Goal: Communication & Community: Answer question/provide support

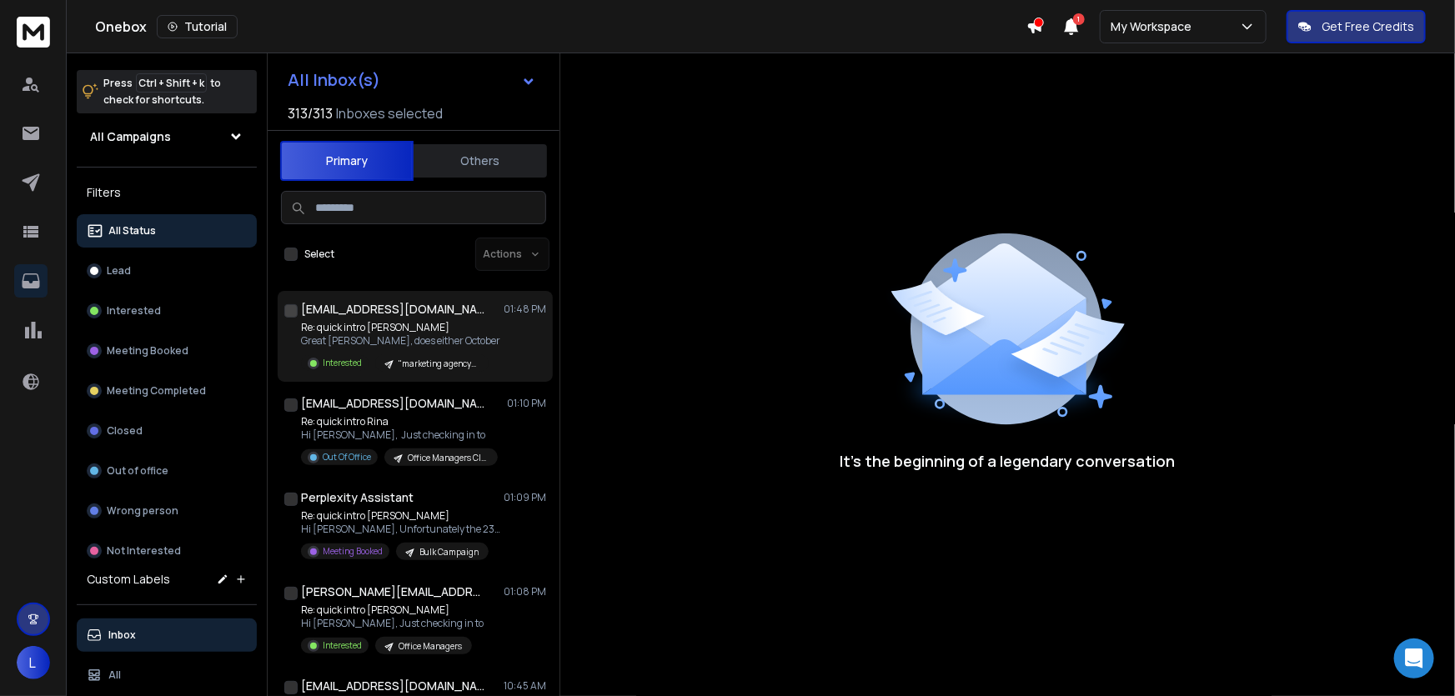
click at [430, 321] on p "Re: quick intro Shlesha" at bounding box center [400, 327] width 199 height 13
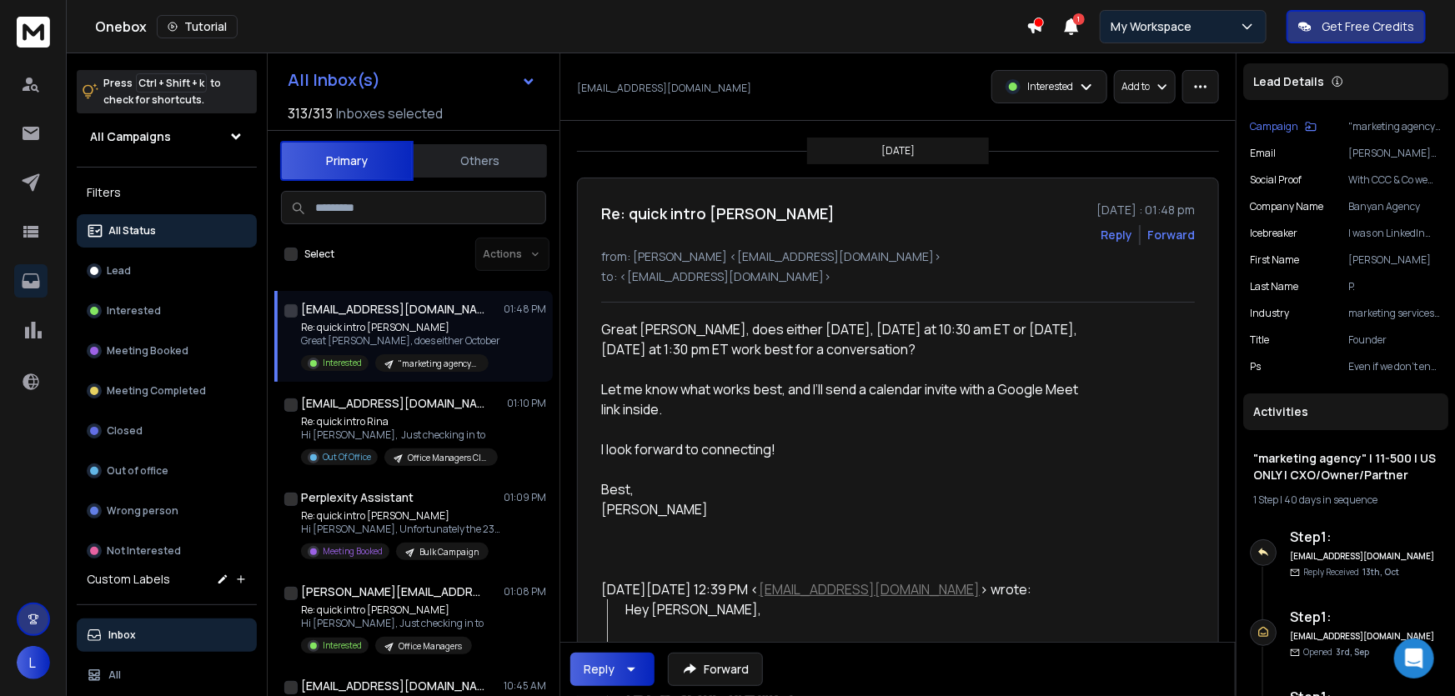
drag, startPoint x: 1210, startPoint y: 18, endPoint x: 1209, endPoint y: 28, distance: 9.2
click at [1210, 18] on div "My Workspace" at bounding box center [1183, 26] width 145 height 17
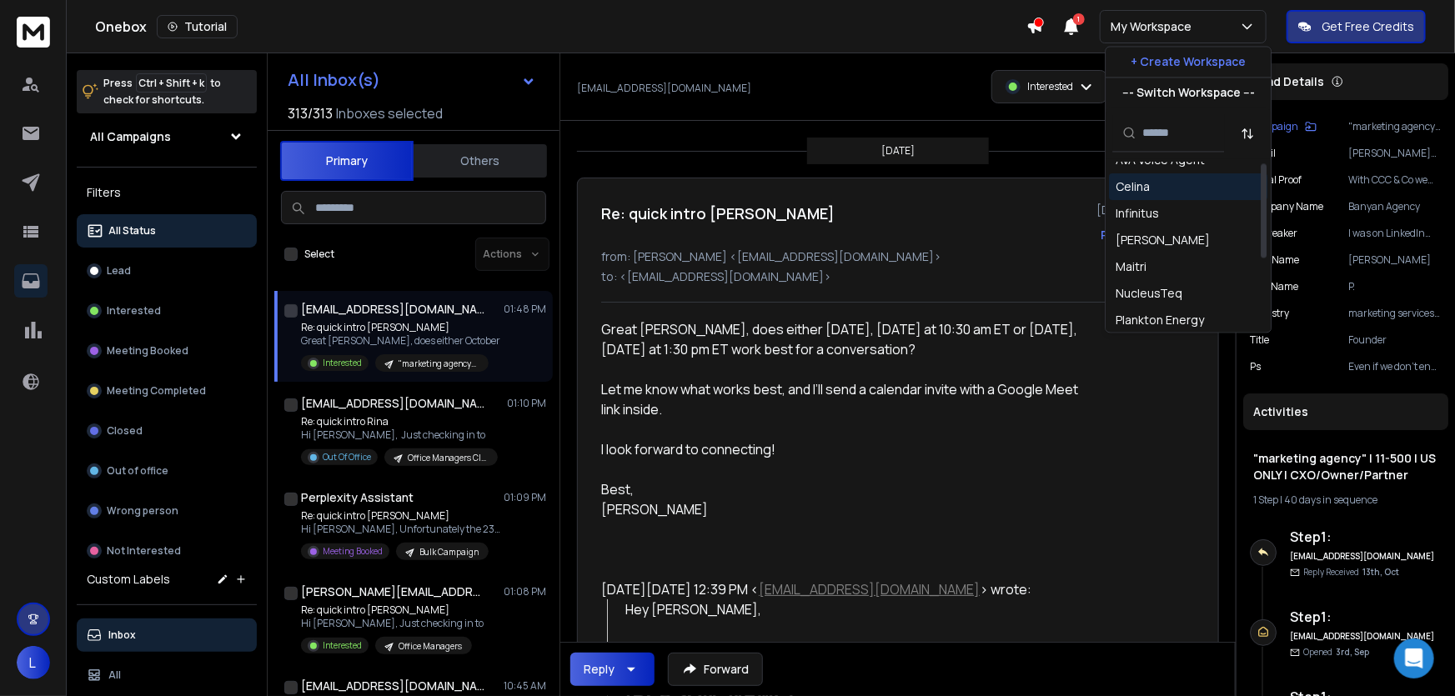
scroll to position [126, 0]
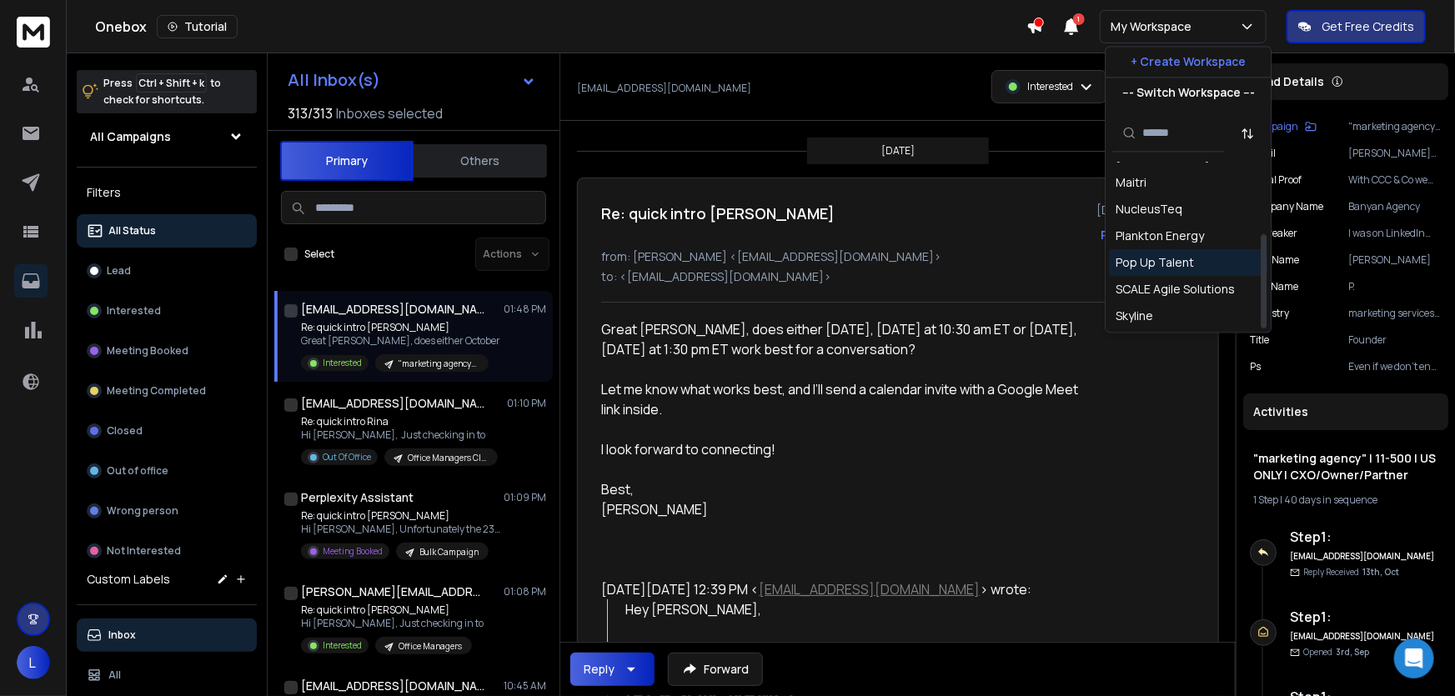
click at [1194, 267] on div "Pop Up Talent" at bounding box center [1188, 262] width 158 height 27
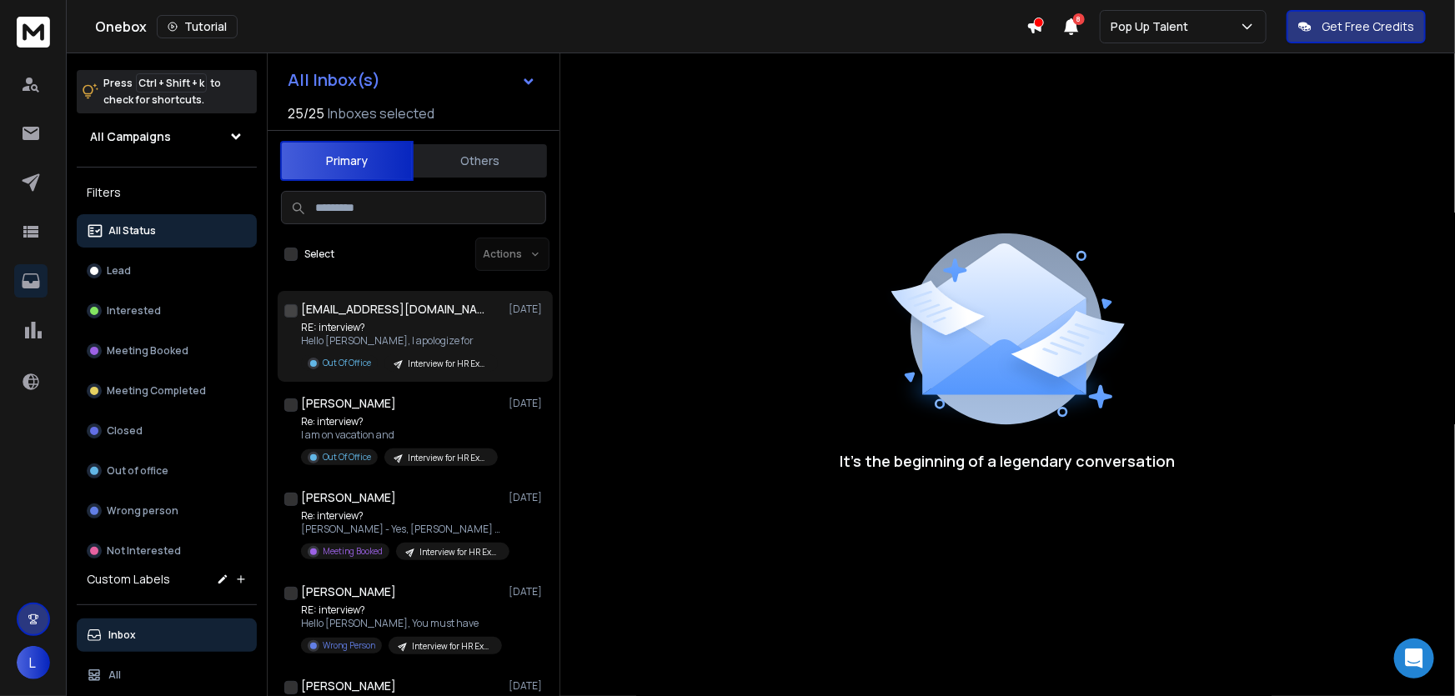
click at [393, 300] on div "[EMAIL_ADDRESS][DOMAIN_NAME] [DATE] RE: interview? Hello [PERSON_NAME], I apolo…" at bounding box center [415, 336] width 275 height 91
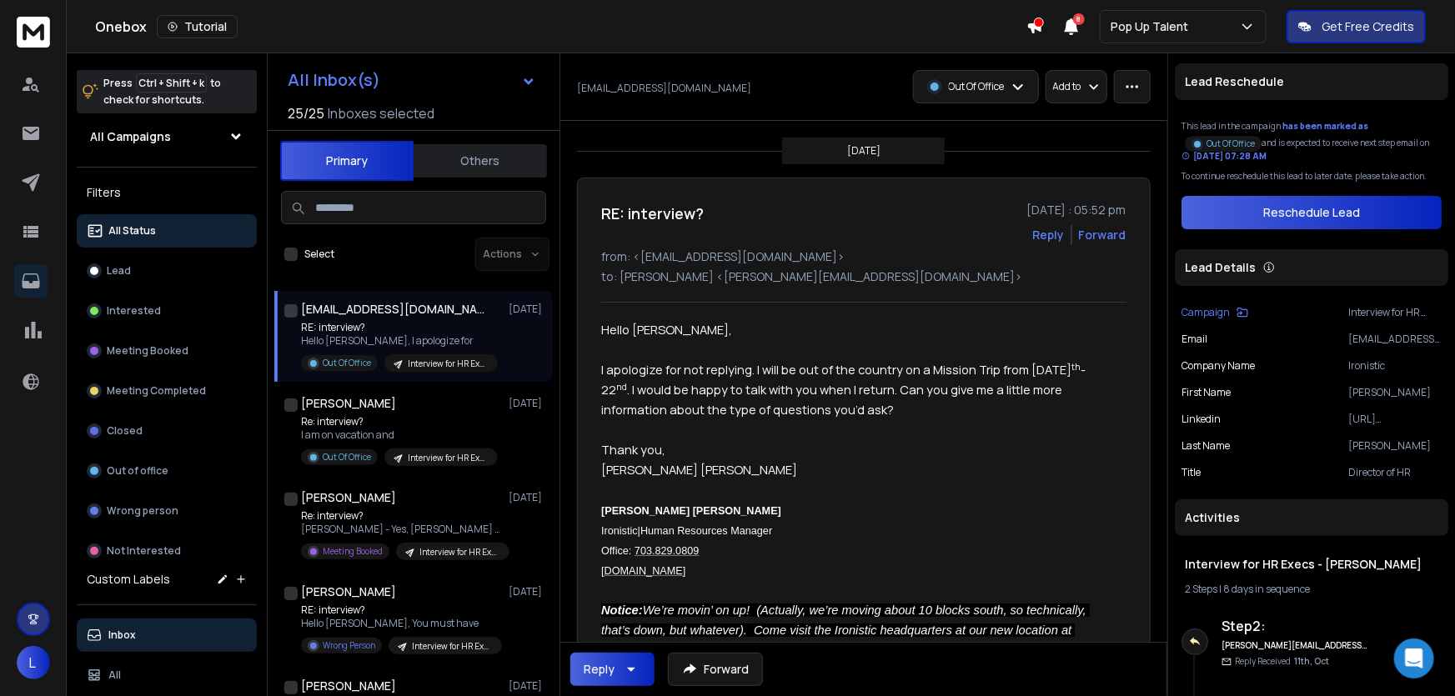
click at [972, 88] on p "Out Of Office" at bounding box center [977, 86] width 56 height 13
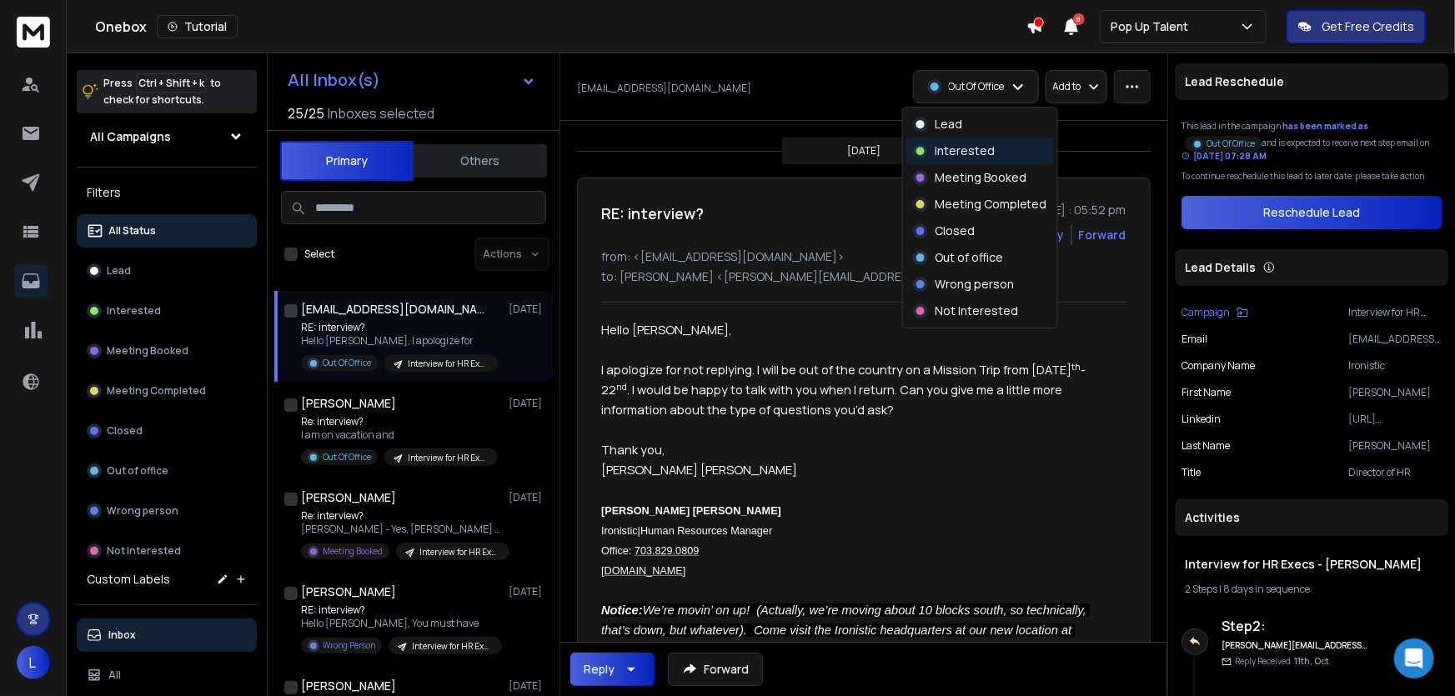
click at [968, 143] on p "Interested" at bounding box center [965, 151] width 60 height 17
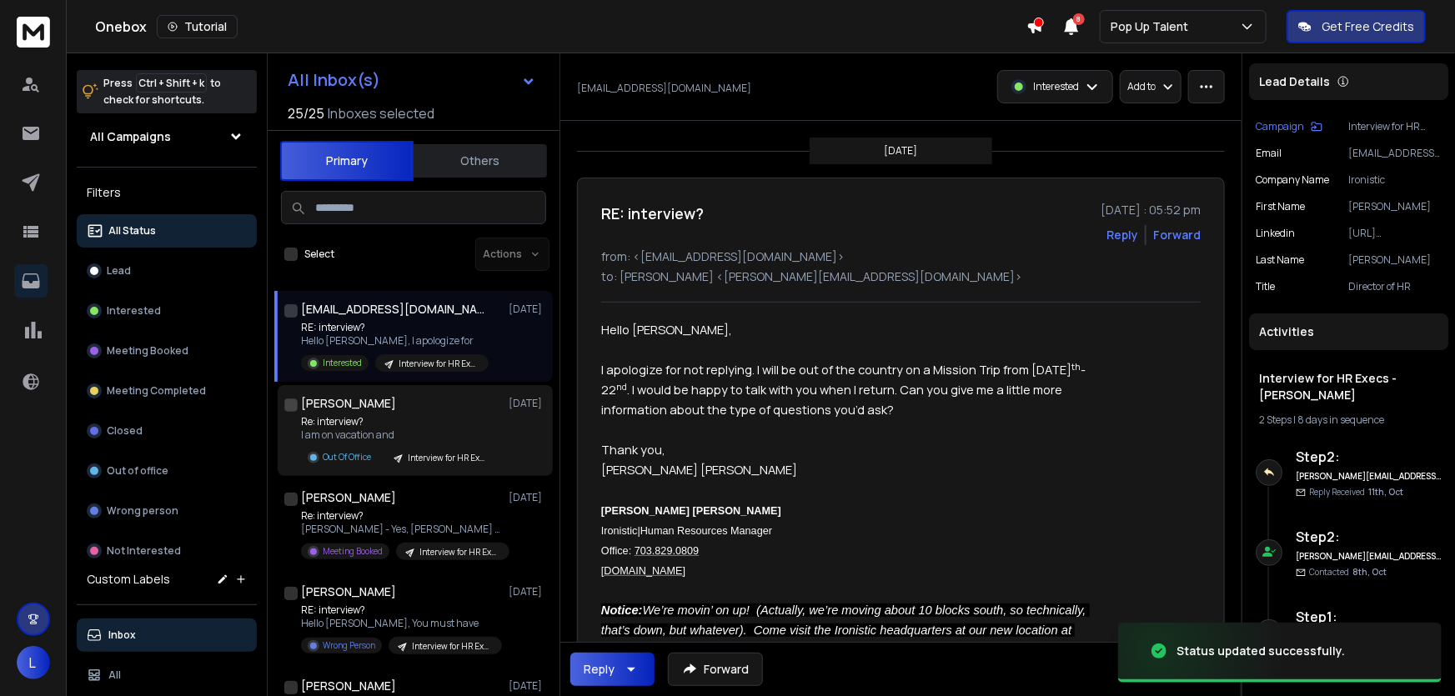
click at [451, 404] on div "Susan Seymore 09 Oct" at bounding box center [423, 403] width 245 height 17
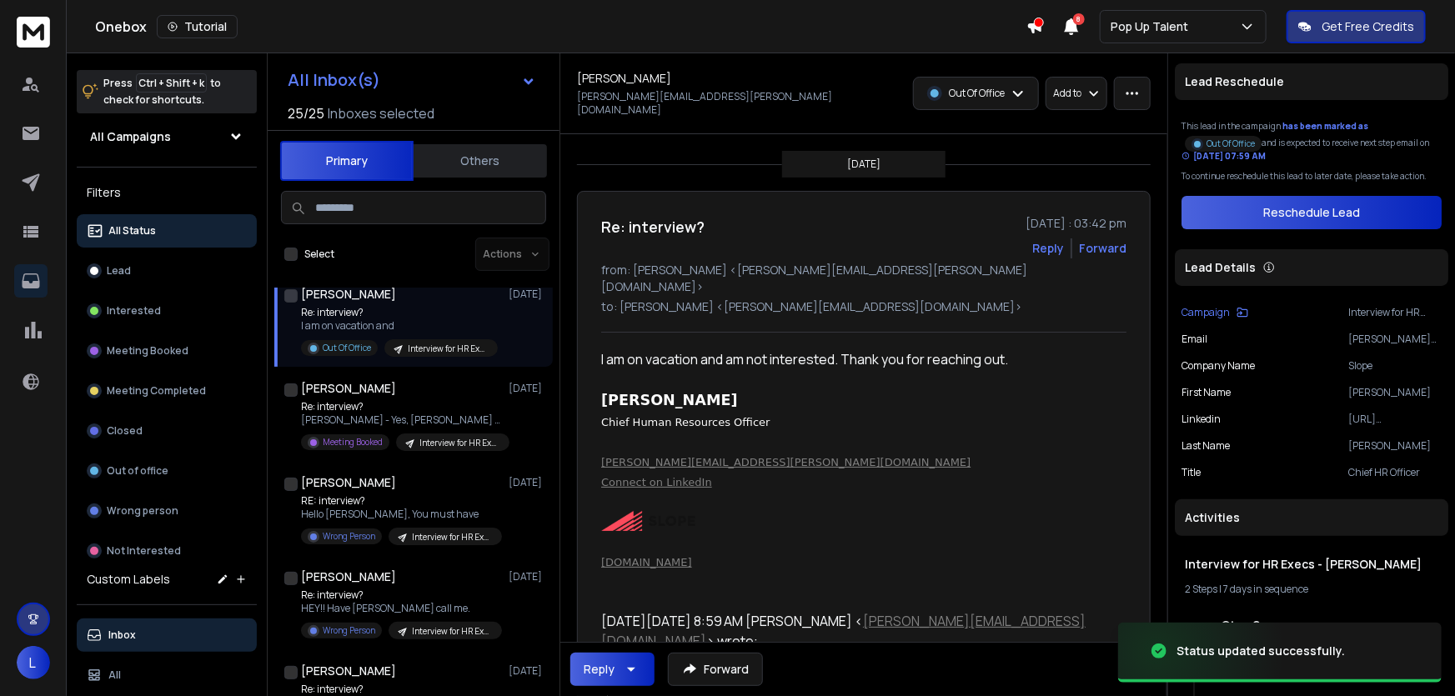
scroll to position [151, 0]
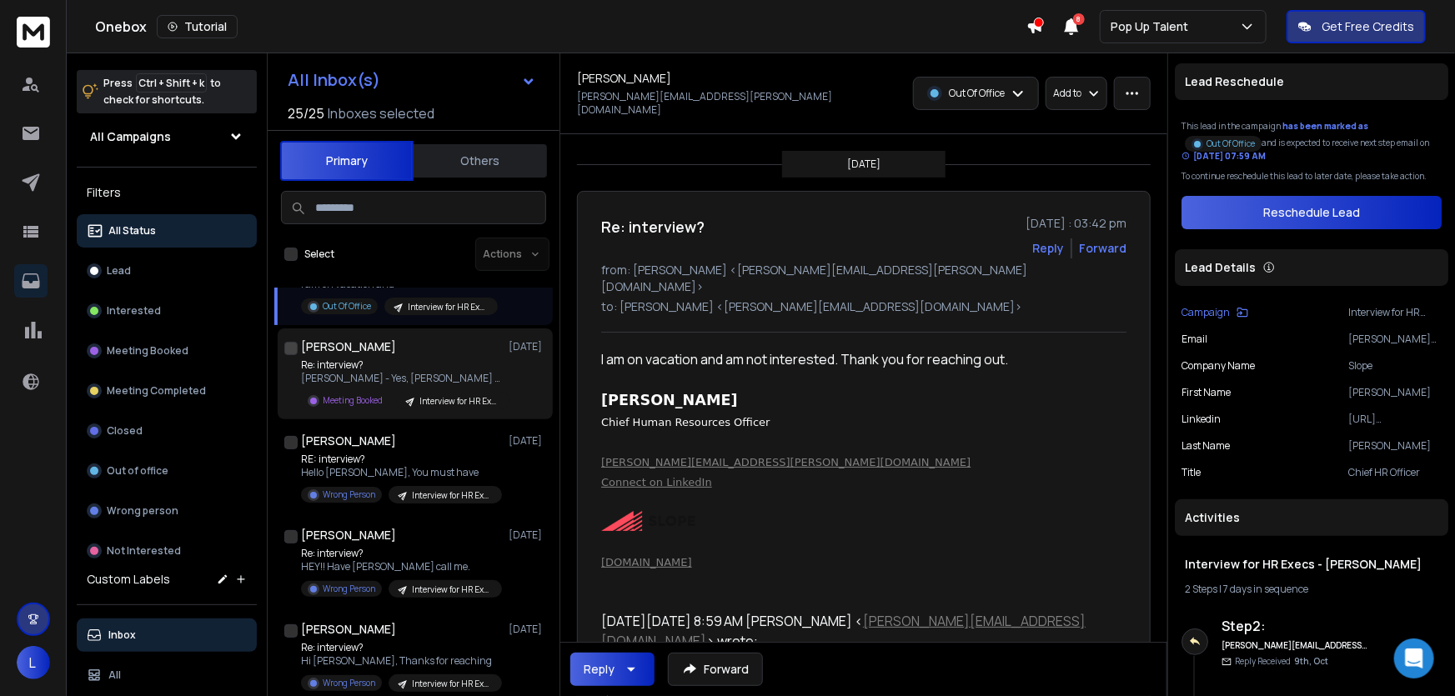
click at [463, 348] on div "Cathy Ellwood 09 Oct" at bounding box center [423, 347] width 245 height 17
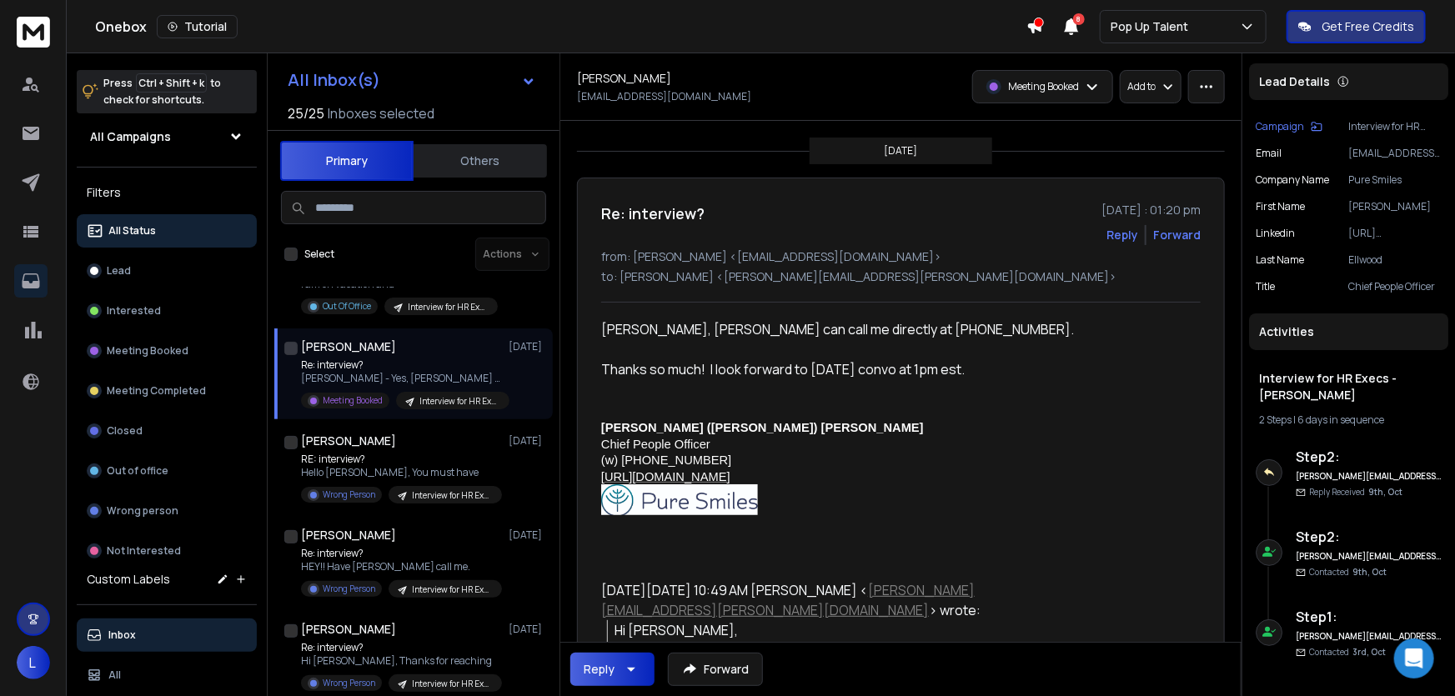
click at [1057, 83] on p "Meeting Booked" at bounding box center [1043, 86] width 71 height 13
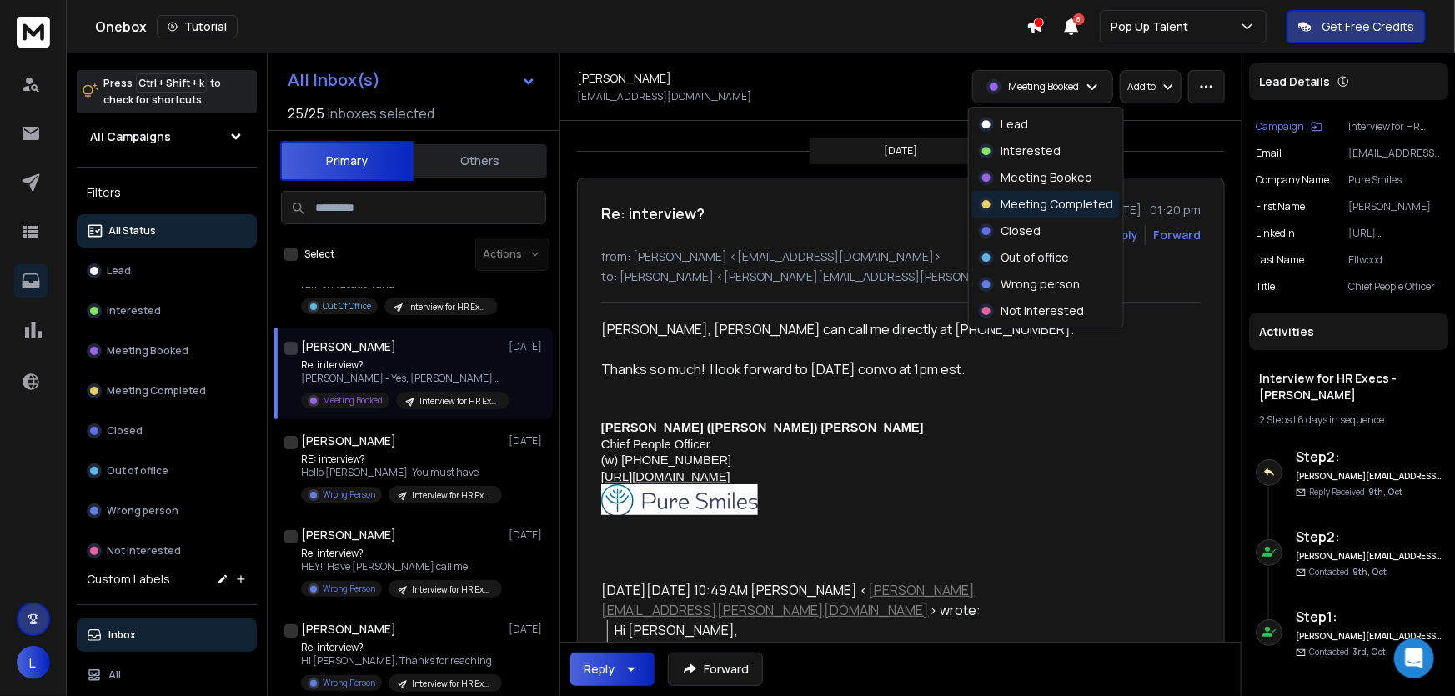
click at [1037, 201] on p "Meeting Completed" at bounding box center [1057, 204] width 113 height 17
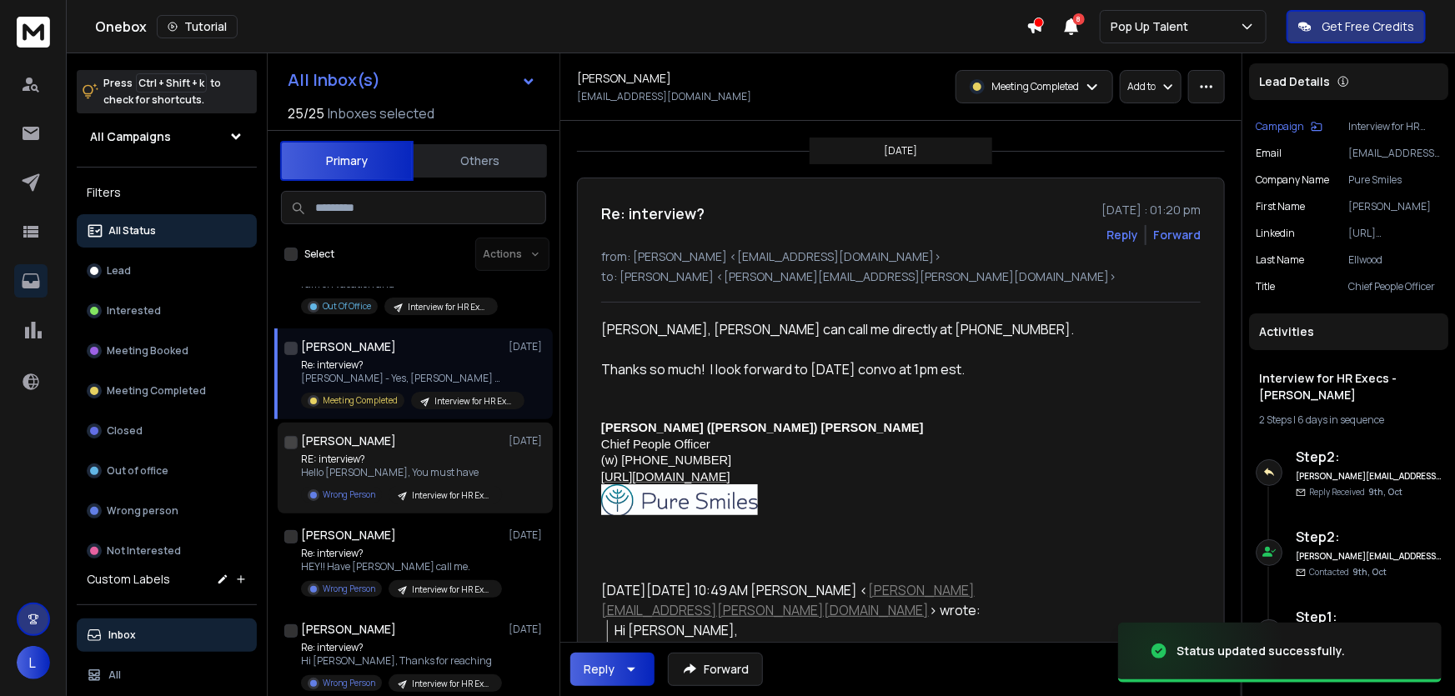
click at [471, 445] on div "Denise Clavesilla 09 Oct" at bounding box center [423, 441] width 245 height 17
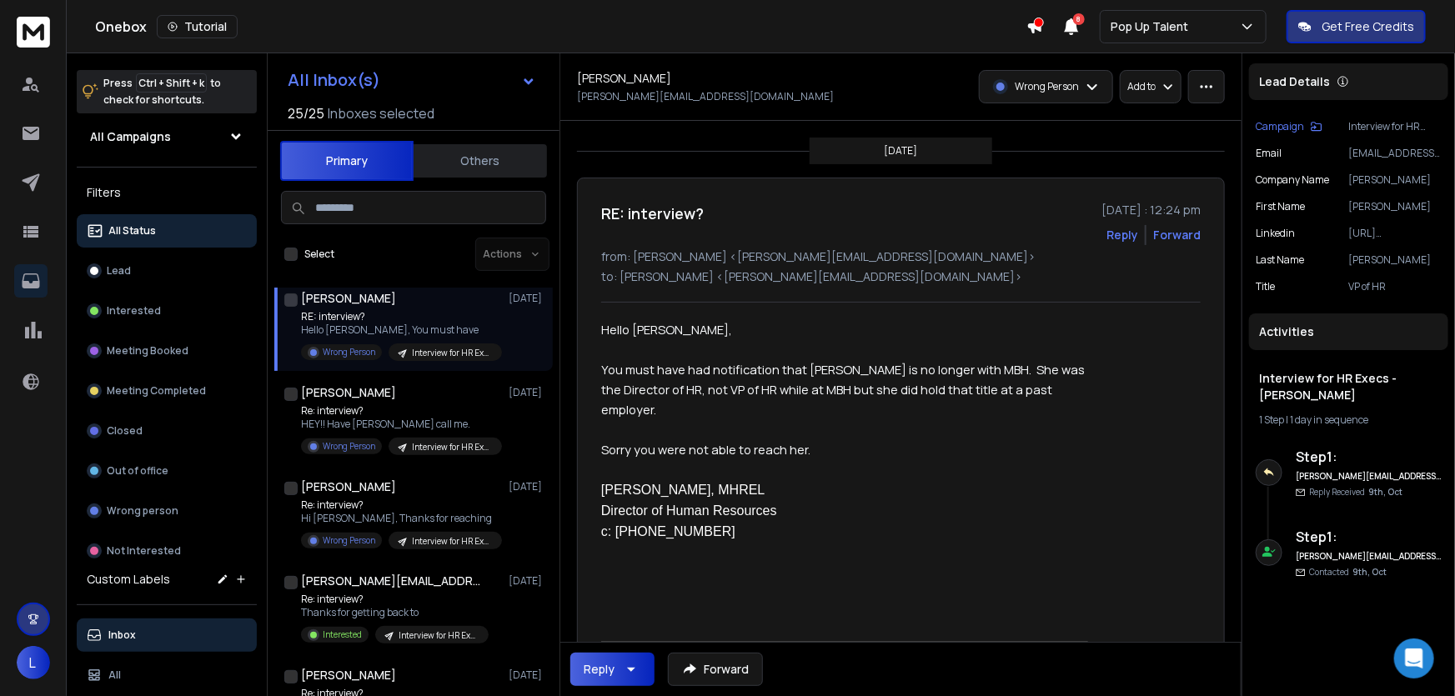
scroll to position [303, 0]
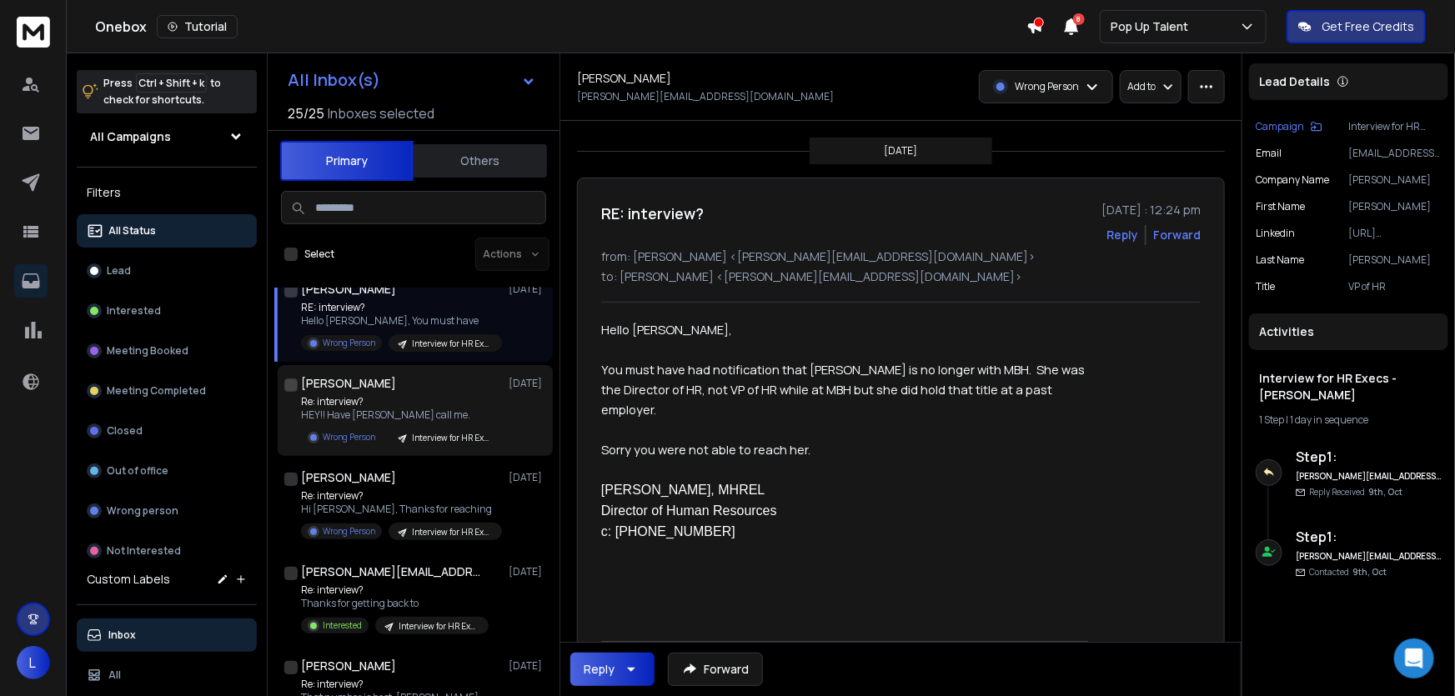
click at [475, 391] on div "Myndi Savoy 09 Oct Re: interview? HEY!! Have Zina call me. Wrong Person Intervi…" at bounding box center [423, 410] width 245 height 71
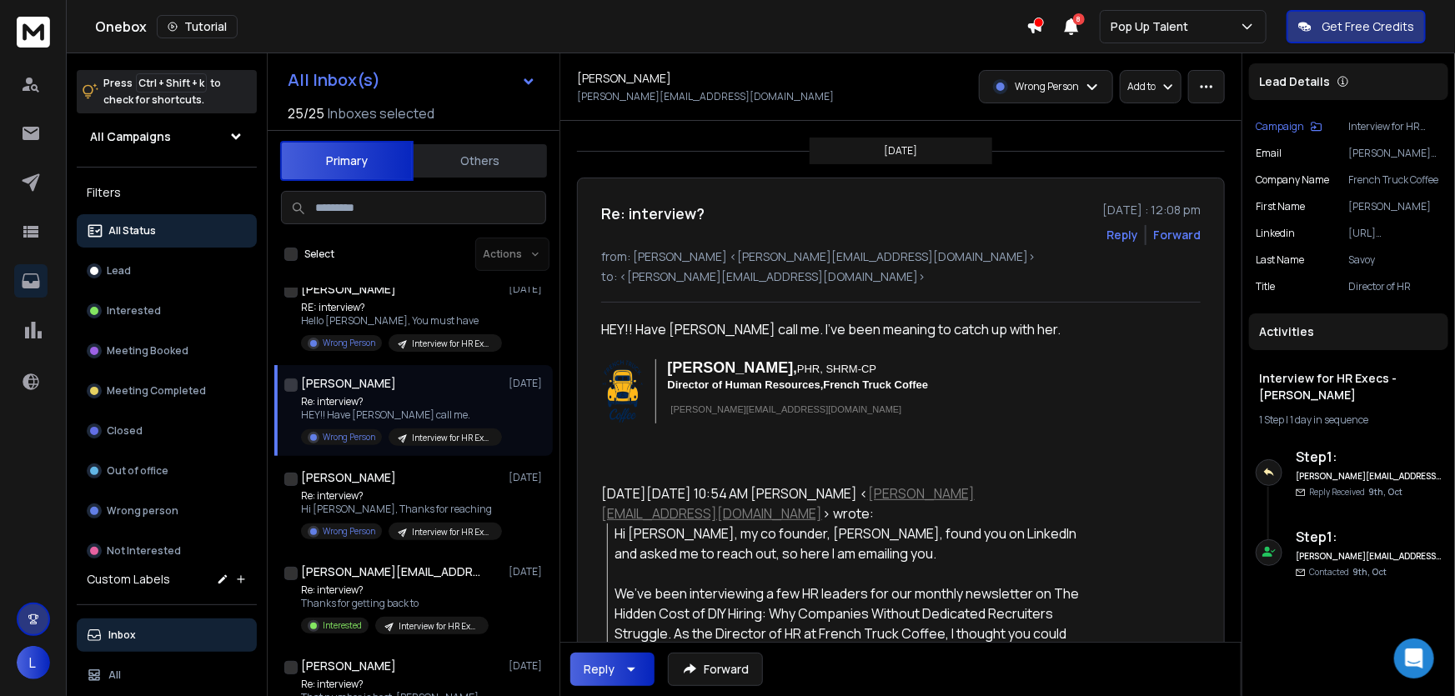
click at [595, 677] on div "Reply" at bounding box center [599, 669] width 31 height 17
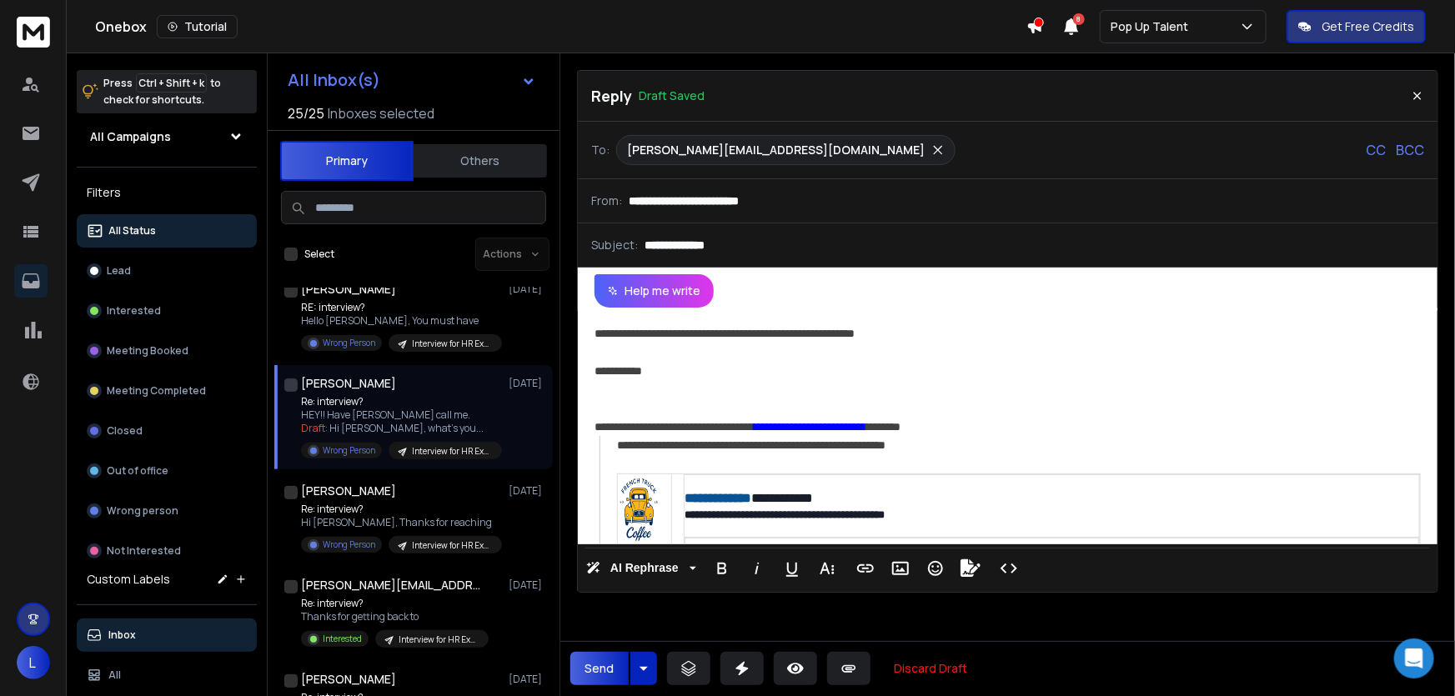
click at [620, 373] on div "**********" at bounding box center [1000, 352] width 811 height 56
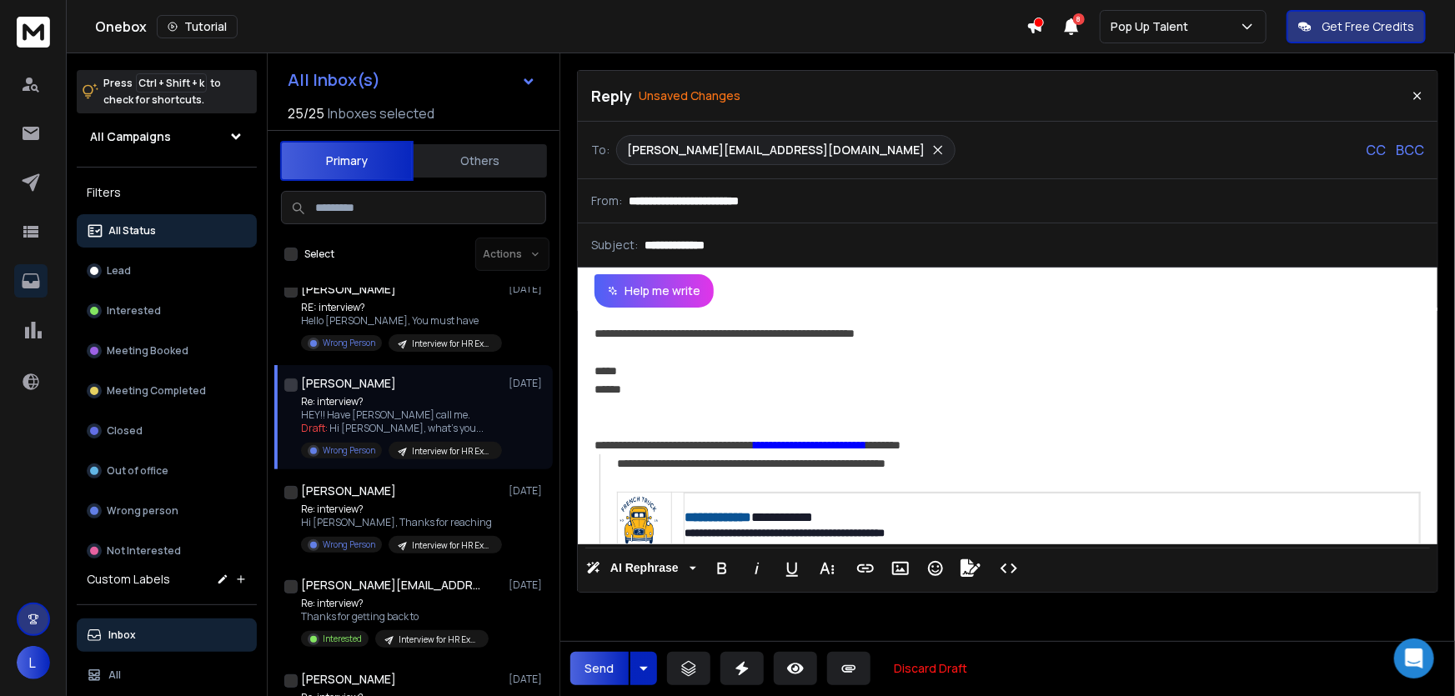
click at [588, 659] on button "Send" at bounding box center [599, 668] width 58 height 33
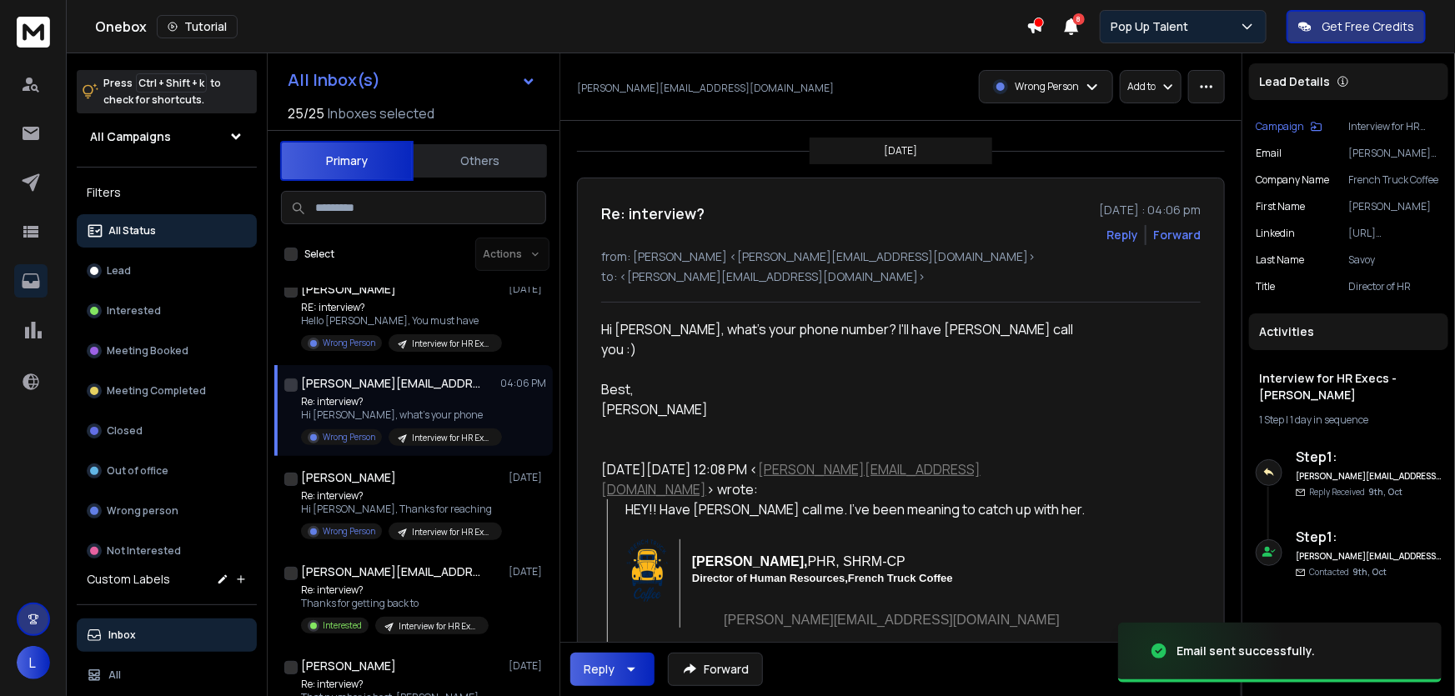
click at [1160, 14] on button "Pop Up Talent" at bounding box center [1183, 26] width 167 height 33
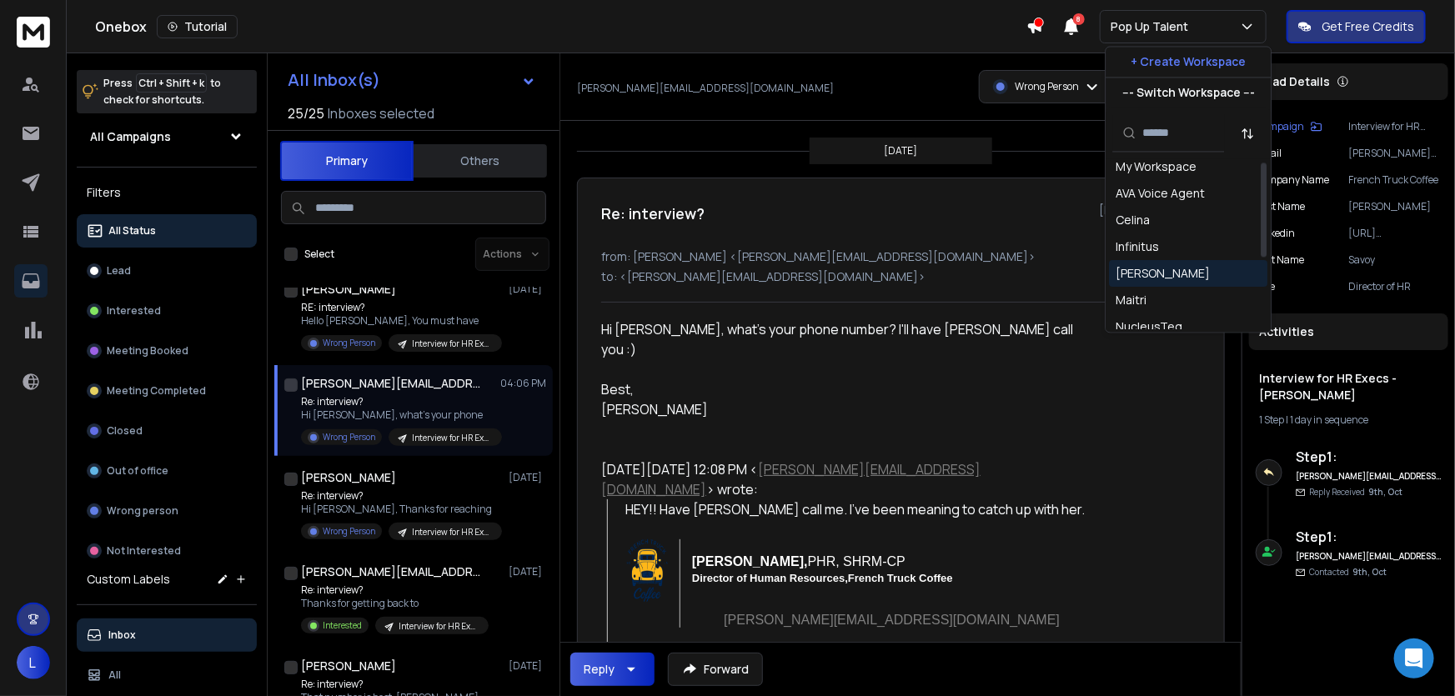
scroll to position [0, 0]
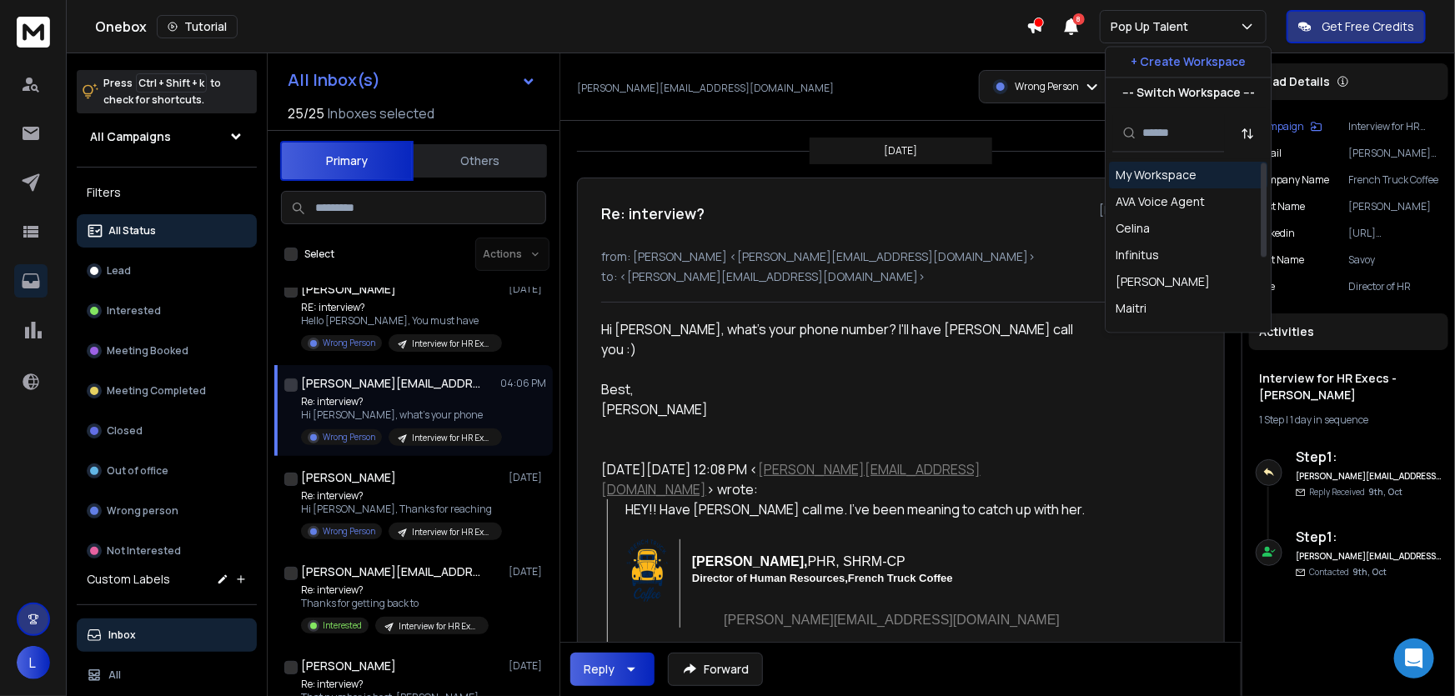
click at [1178, 173] on div "My Workspace" at bounding box center [1156, 175] width 81 height 17
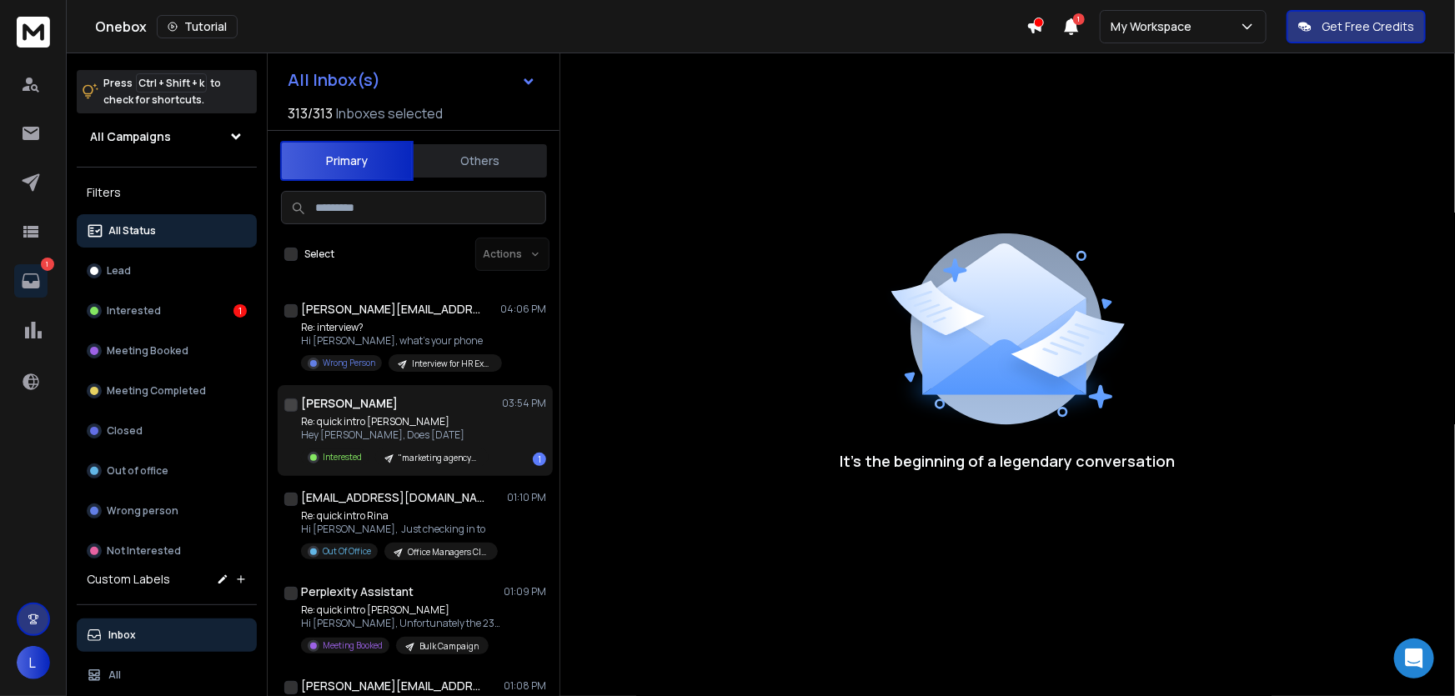
click at [475, 393] on div "Shlesha Pandey 03:54 PM Re: quick intro Shlesha Hey Lucas, Does next Tuesday In…" at bounding box center [415, 430] width 275 height 91
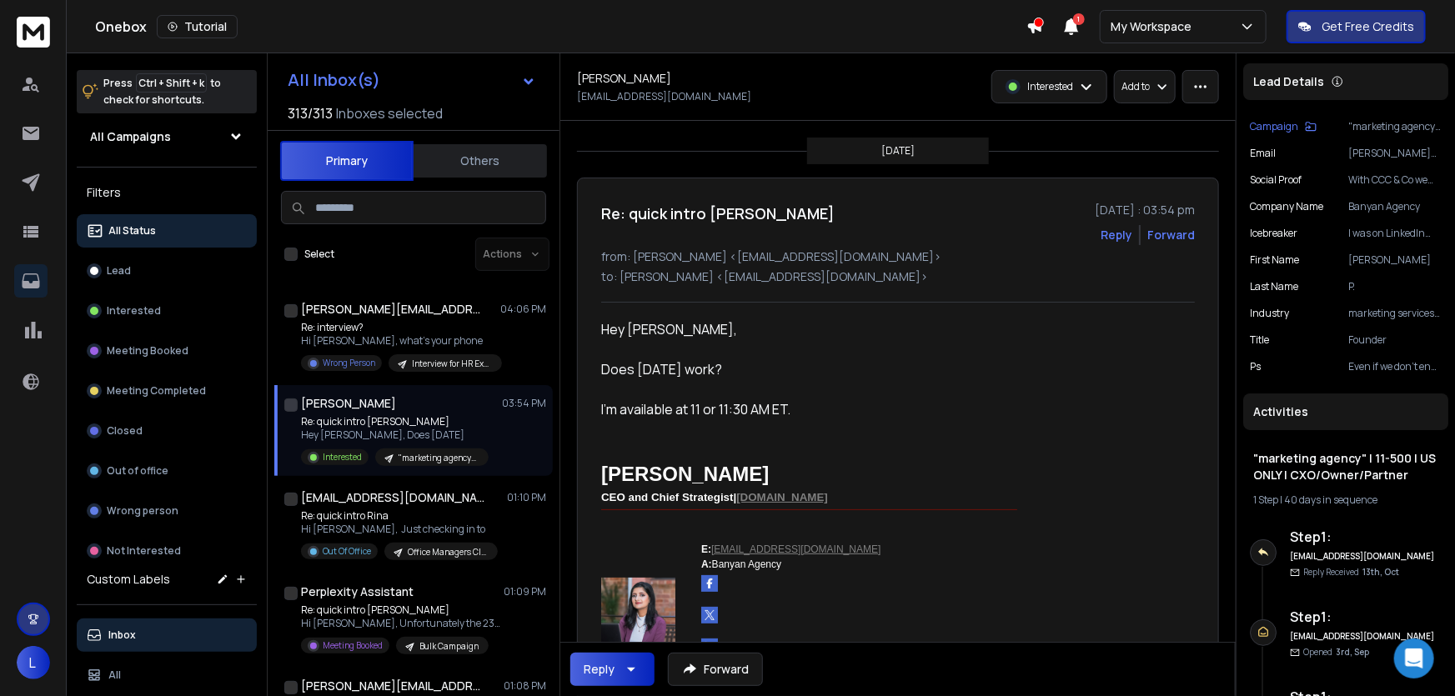
click at [597, 670] on div "Reply" at bounding box center [599, 669] width 31 height 17
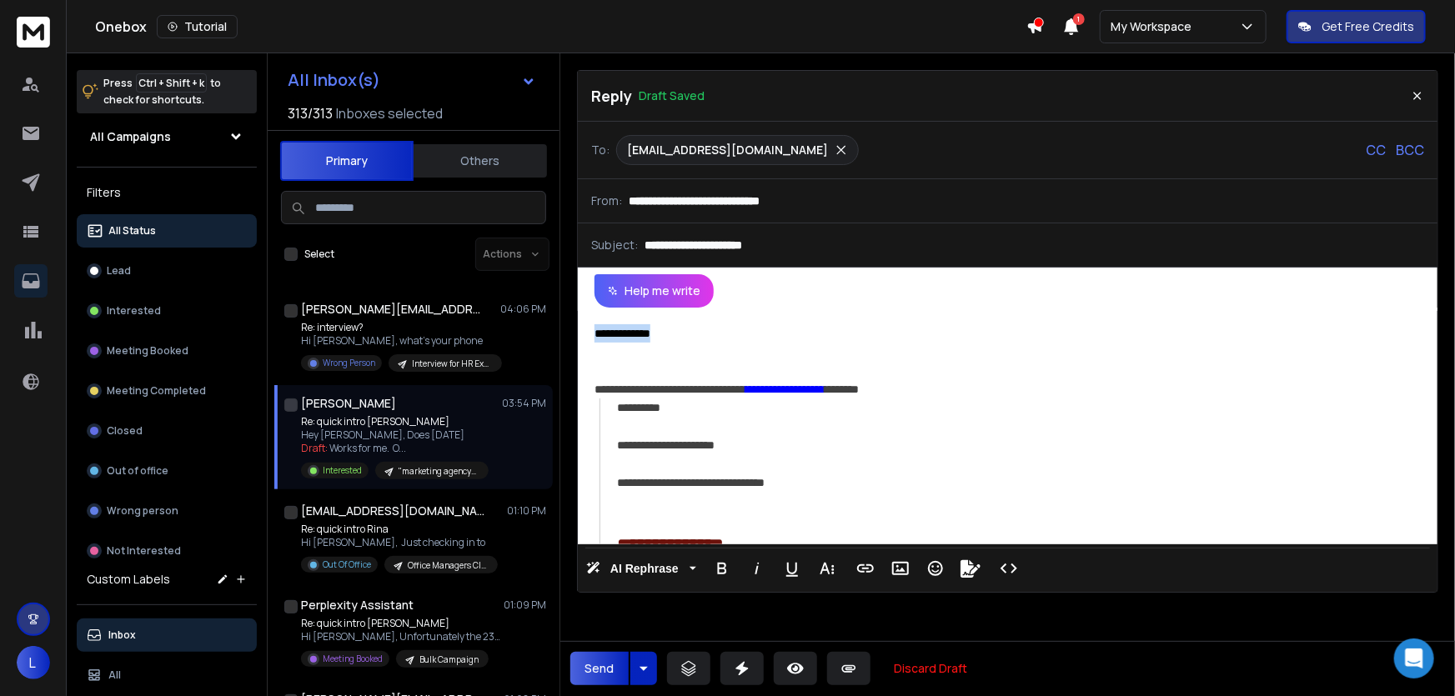
drag, startPoint x: 628, startPoint y: 333, endPoint x: 584, endPoint y: 334, distance: 44.2
click at [588, 334] on div "**********" at bounding box center [1006, 426] width 856 height 237
click at [964, 337] on div "**********" at bounding box center [1000, 333] width 811 height 18
click at [1031, 334] on div "**********" at bounding box center [1000, 333] width 811 height 18
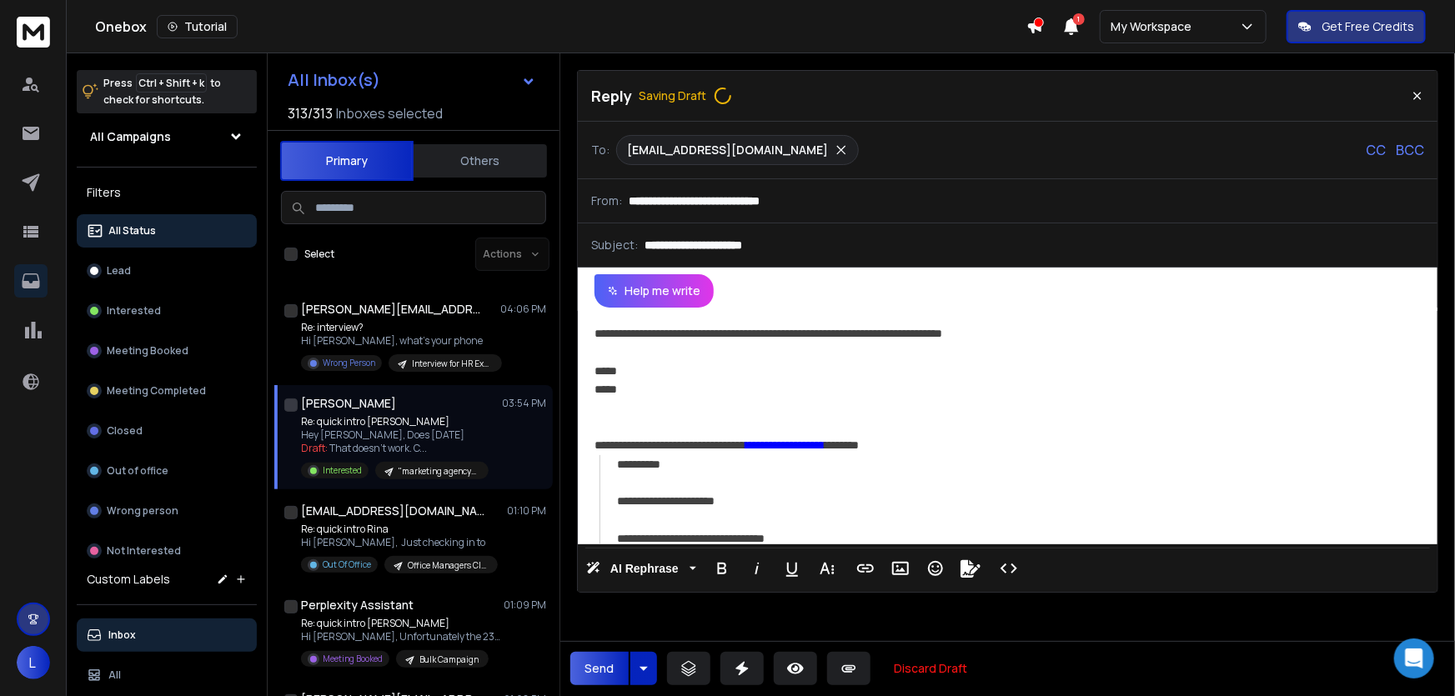
click at [590, 658] on button "Send" at bounding box center [599, 668] width 58 height 33
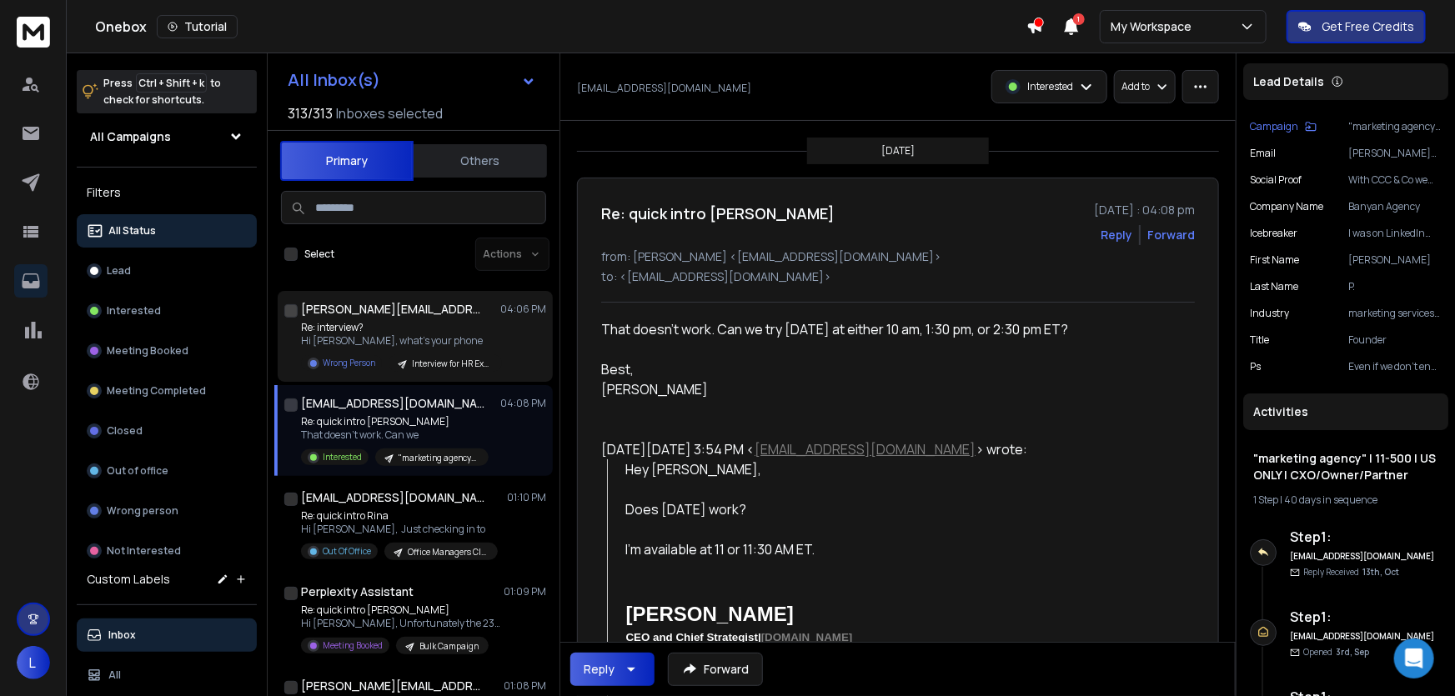
click at [396, 324] on p "Re: interview?" at bounding box center [401, 327] width 200 height 13
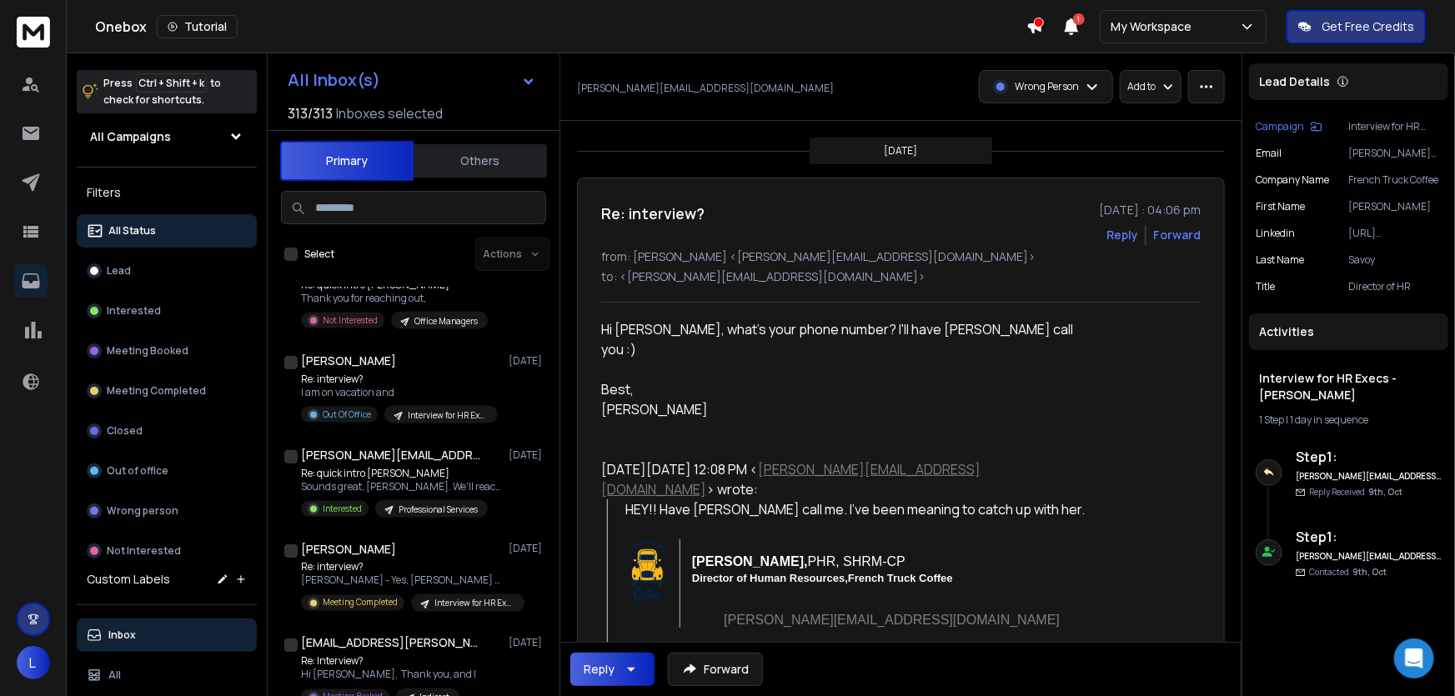
scroll to position [1364, 0]
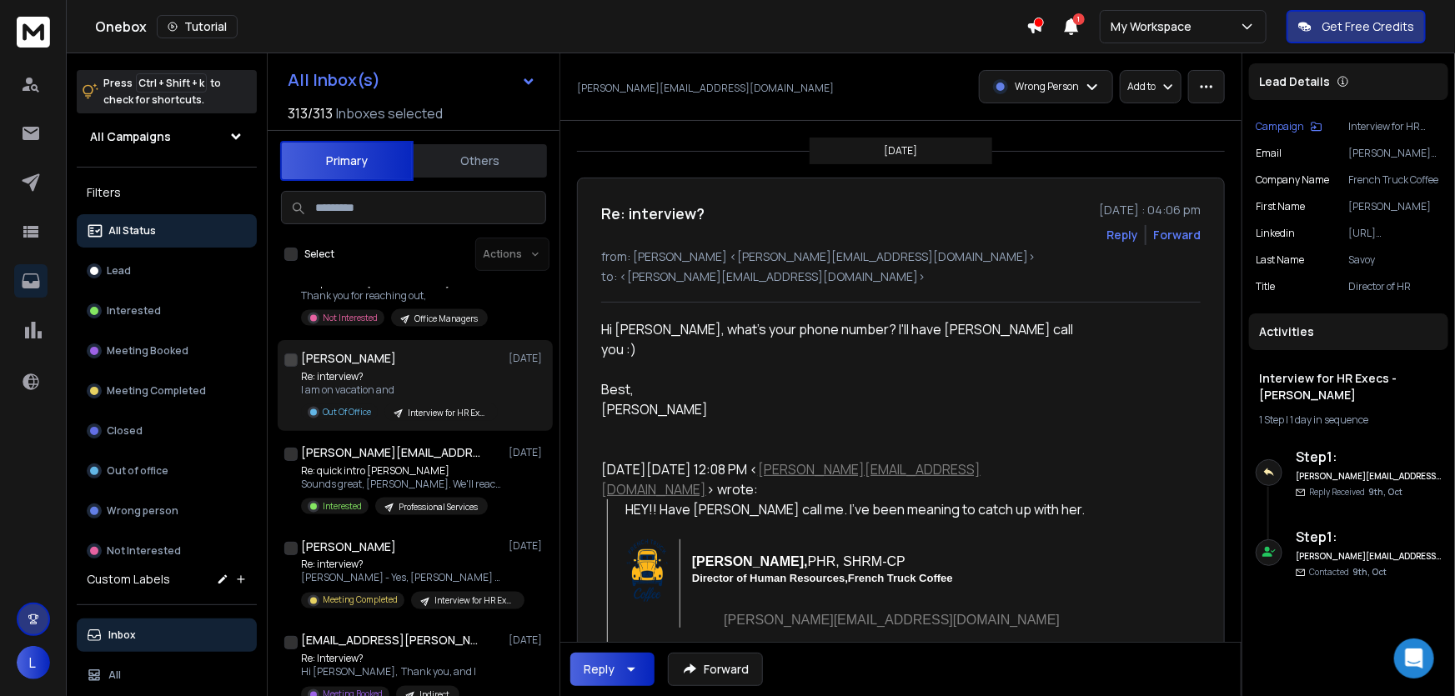
click at [456, 381] on p "Re: interview?" at bounding box center [399, 376] width 197 height 13
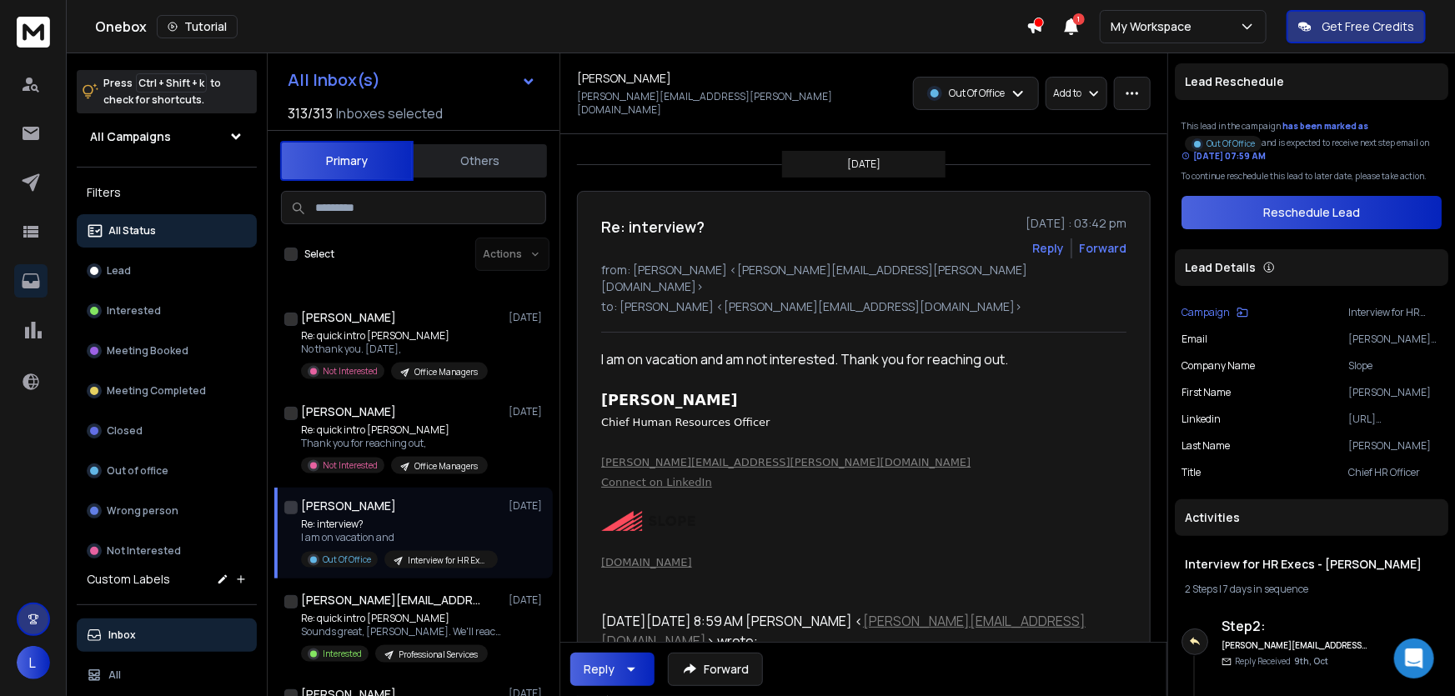
scroll to position [1212, 0]
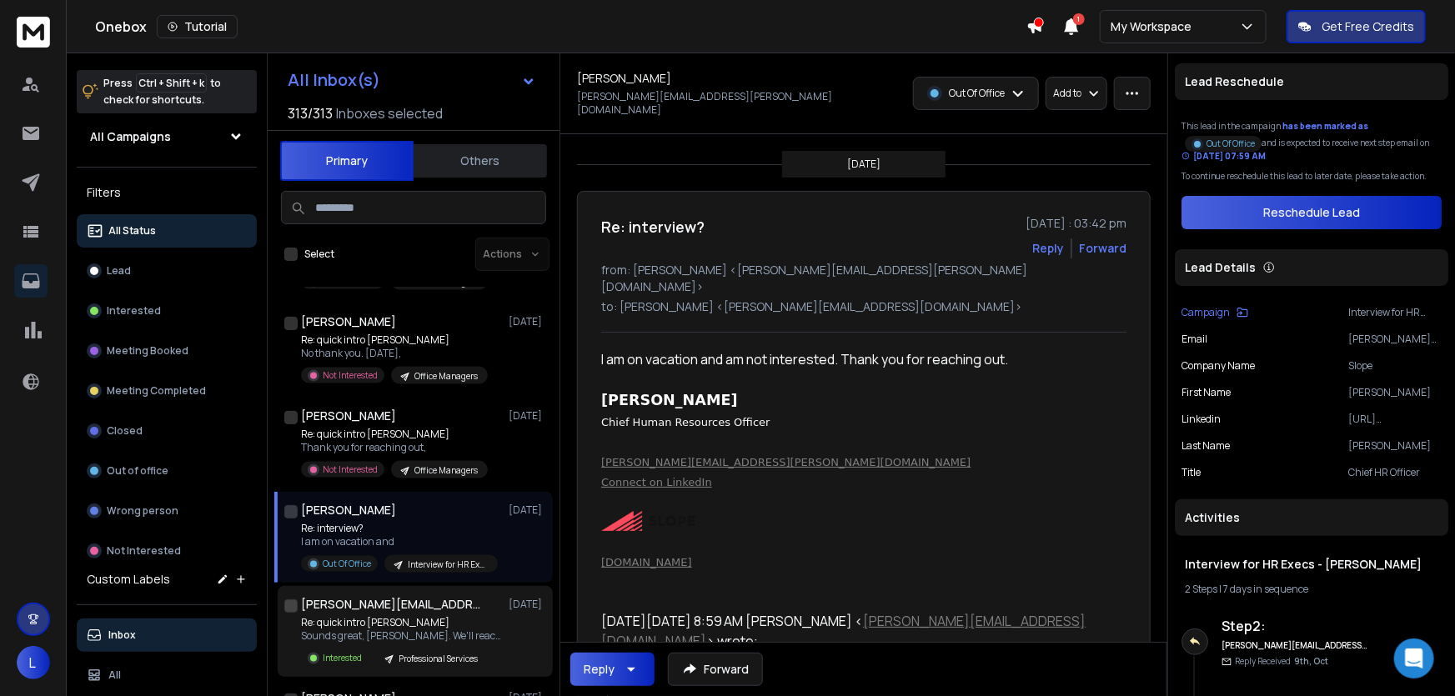
click at [461, 616] on p "Re: quick intro Jeff" at bounding box center [401, 622] width 200 height 13
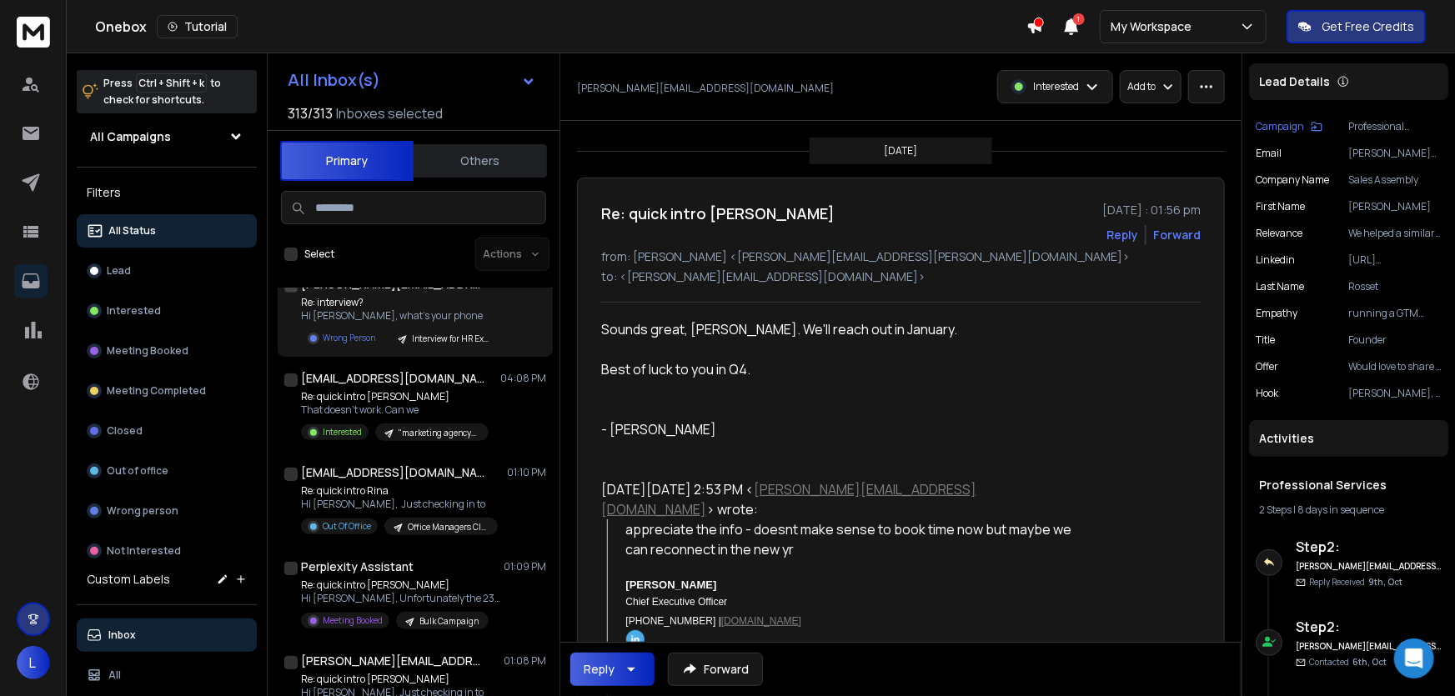
scroll to position [0, 0]
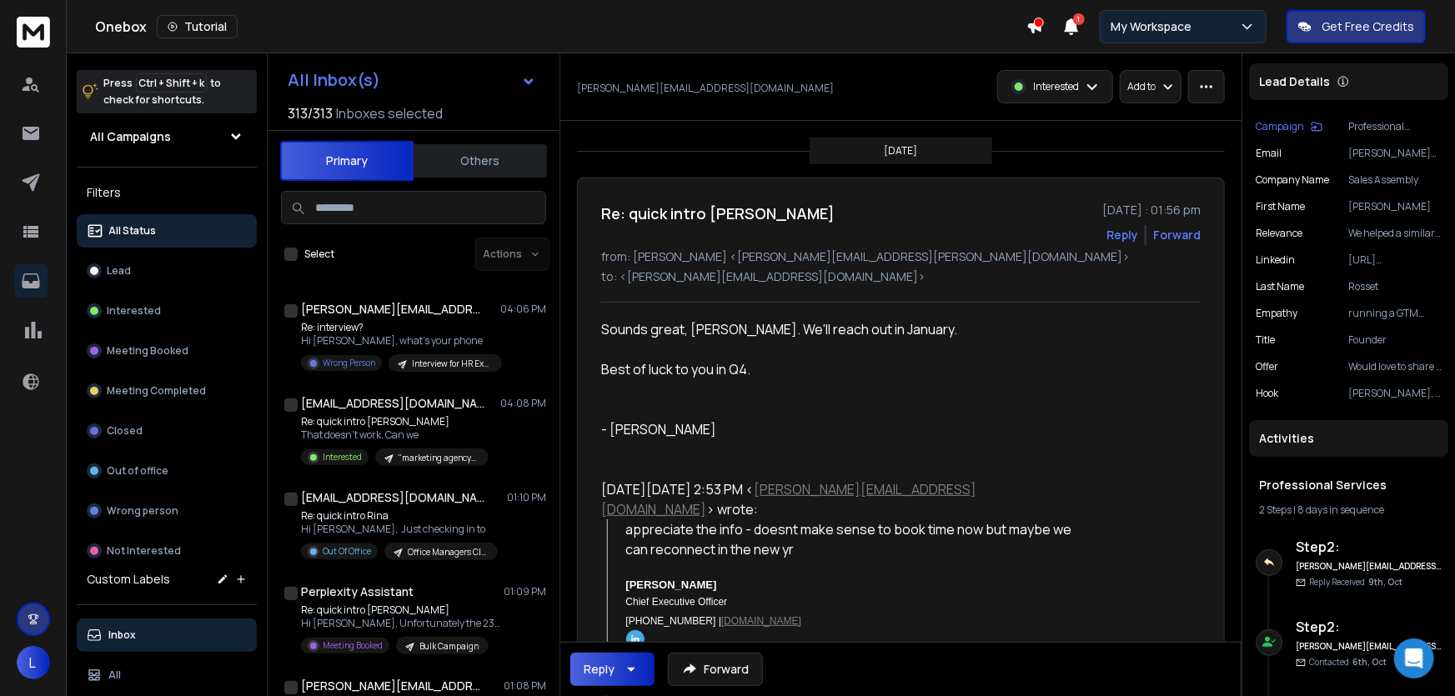
click at [1171, 30] on p "My Workspace" at bounding box center [1155, 26] width 88 height 17
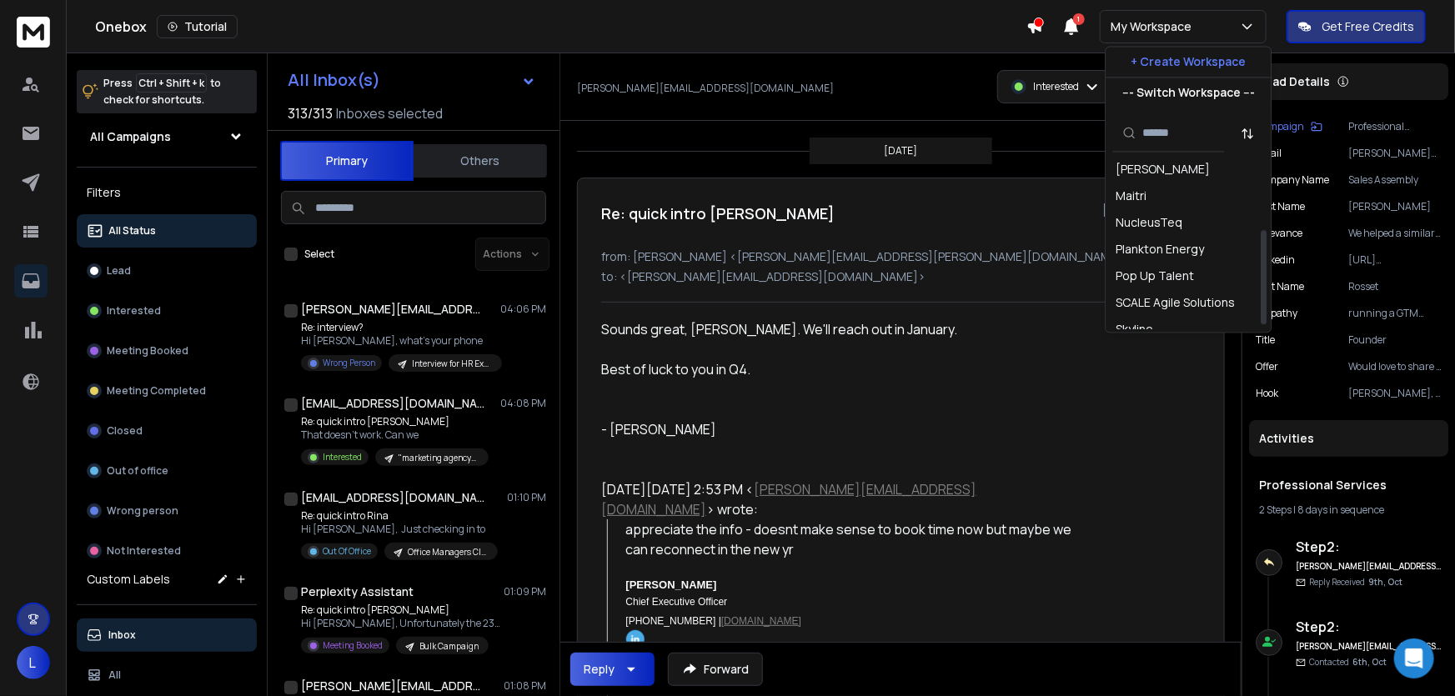
scroll to position [126, 0]
click at [1184, 281] on div "SCALE Agile Solutions" at bounding box center [1175, 289] width 119 height 17
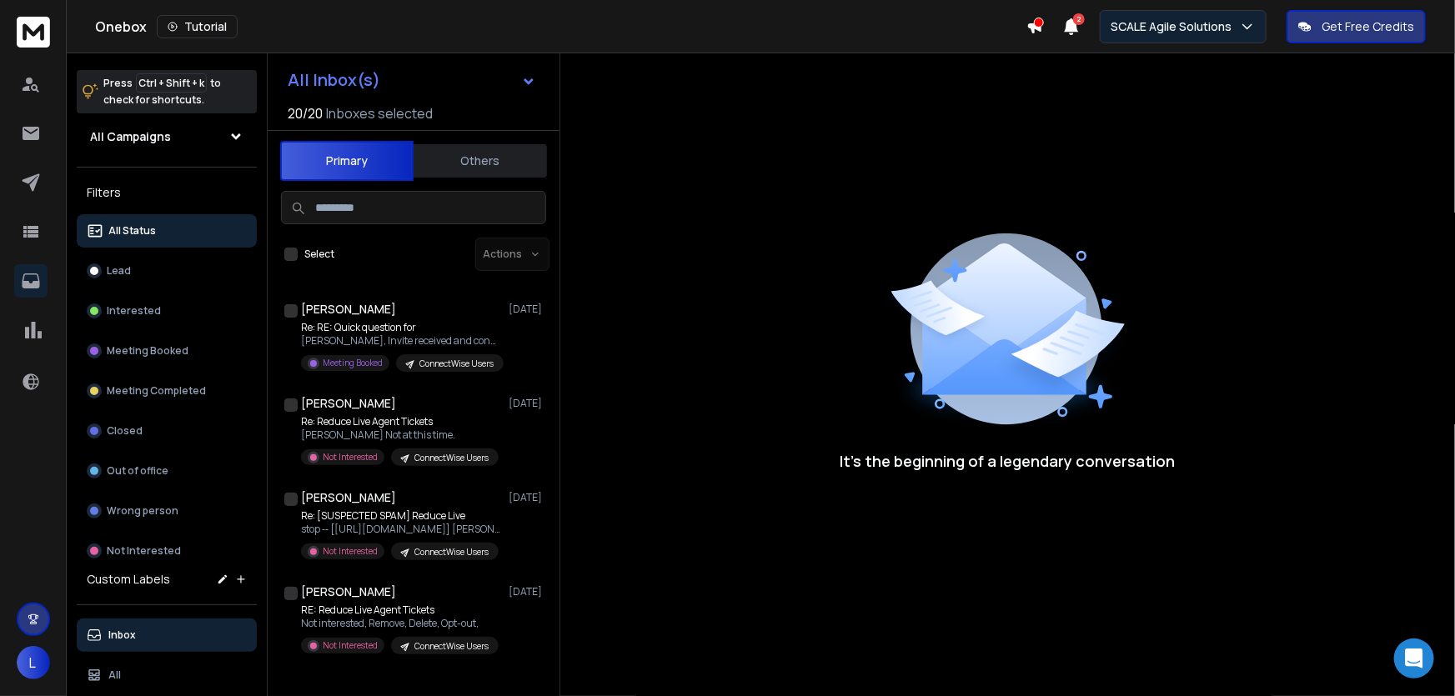
click at [1144, 23] on p "SCALE Agile Solutions" at bounding box center [1175, 26] width 128 height 17
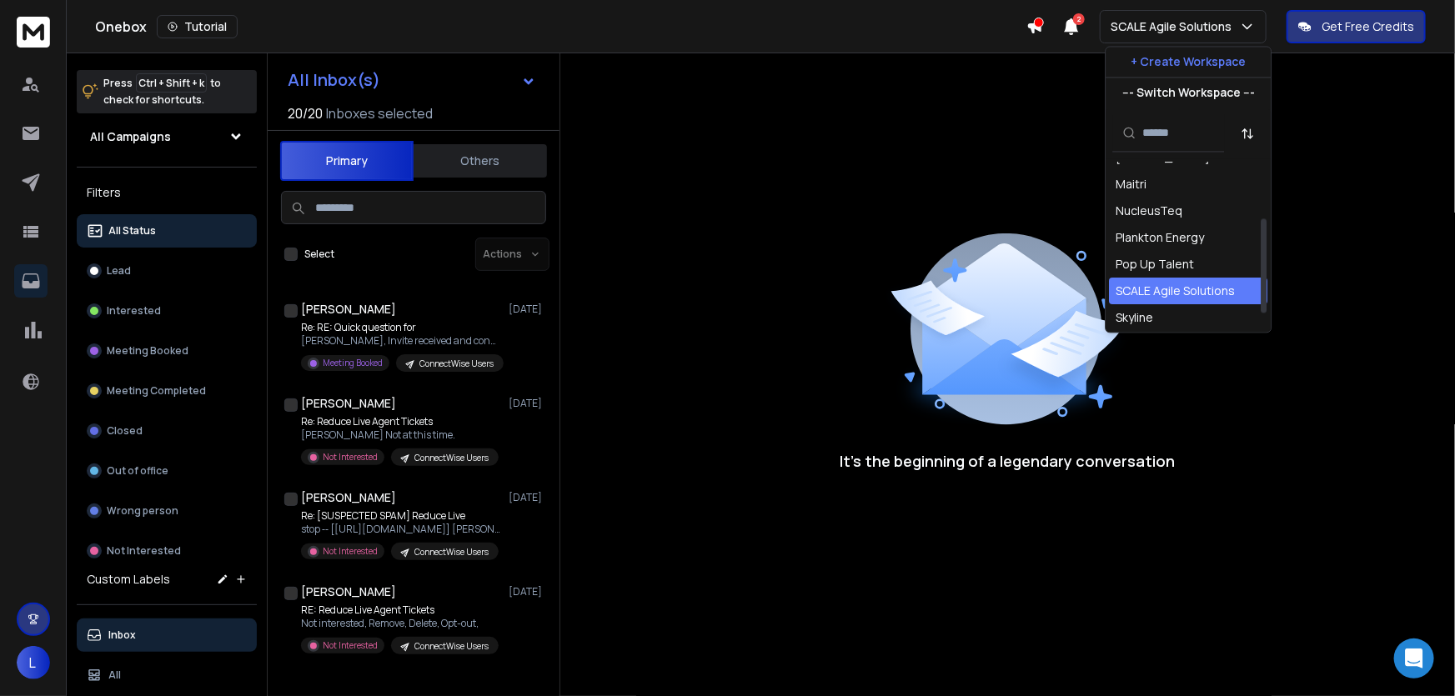
scroll to position [126, 0]
click at [1178, 254] on div "Pop Up Talent" at bounding box center [1155, 262] width 78 height 17
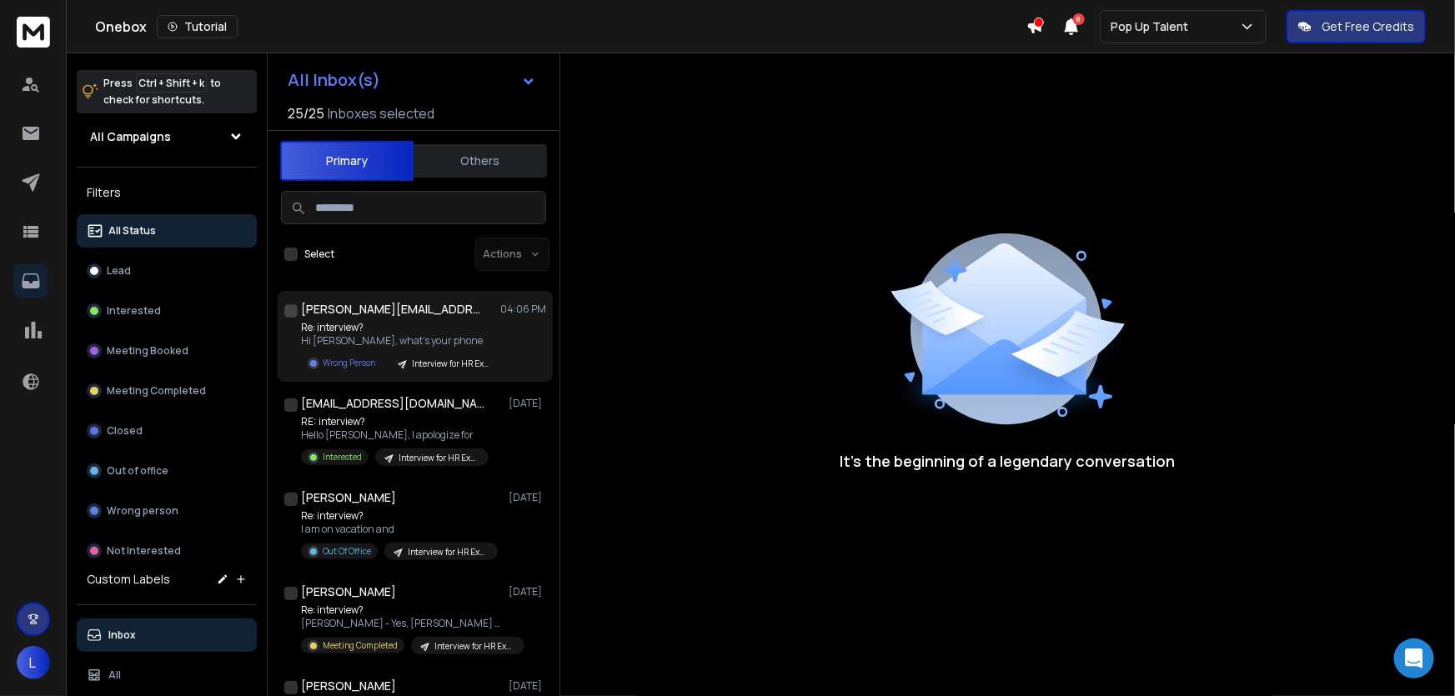
click at [378, 304] on h1 "[PERSON_NAME][EMAIL_ADDRESS][DOMAIN_NAME]" at bounding box center [392, 309] width 183 height 17
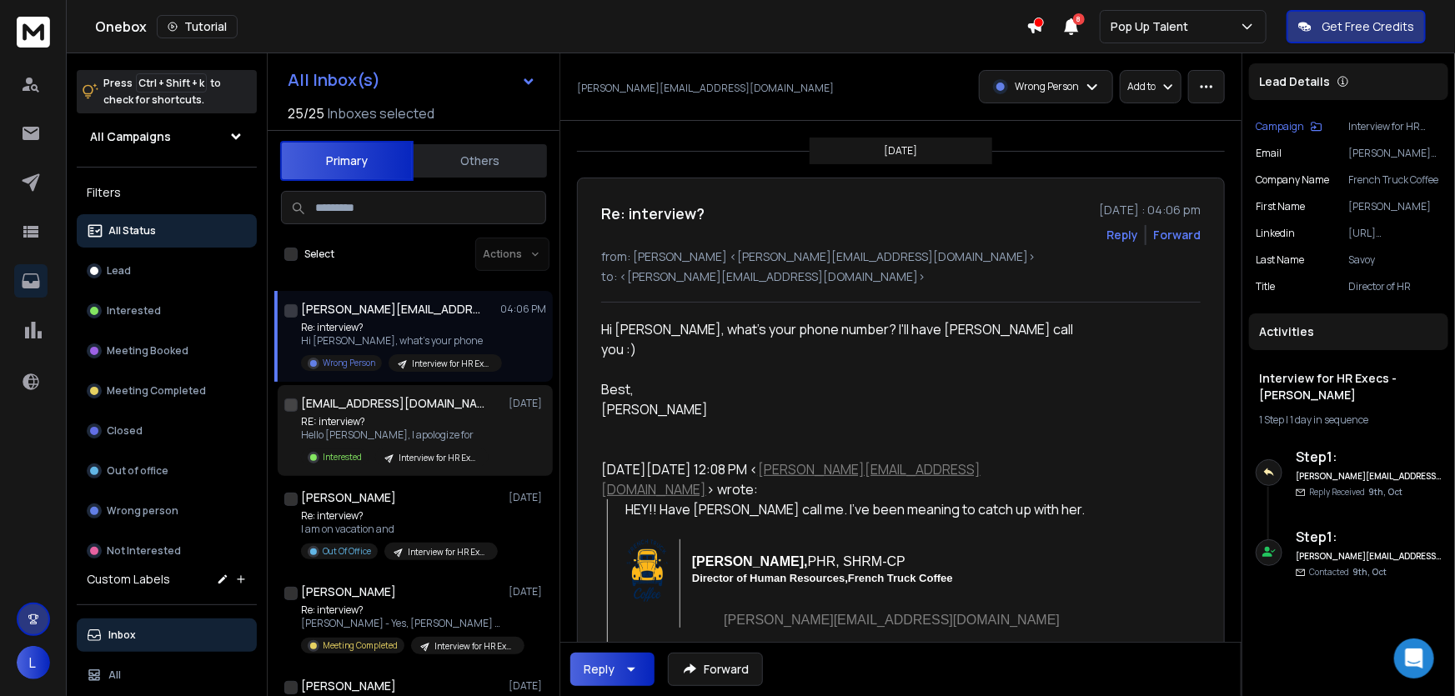
click at [418, 400] on h1 "[EMAIL_ADDRESS][DOMAIN_NAME]" at bounding box center [392, 403] width 183 height 17
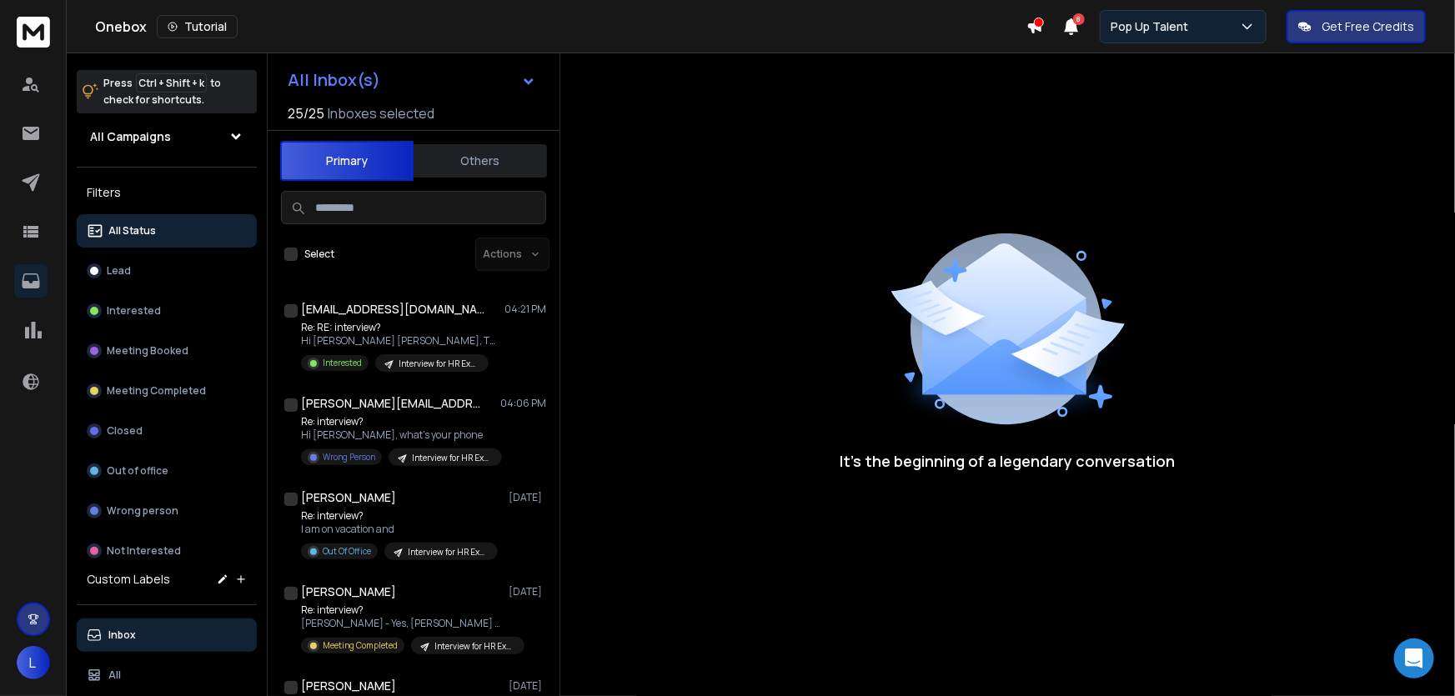
click at [1174, 30] on p "Pop Up Talent" at bounding box center [1153, 26] width 84 height 17
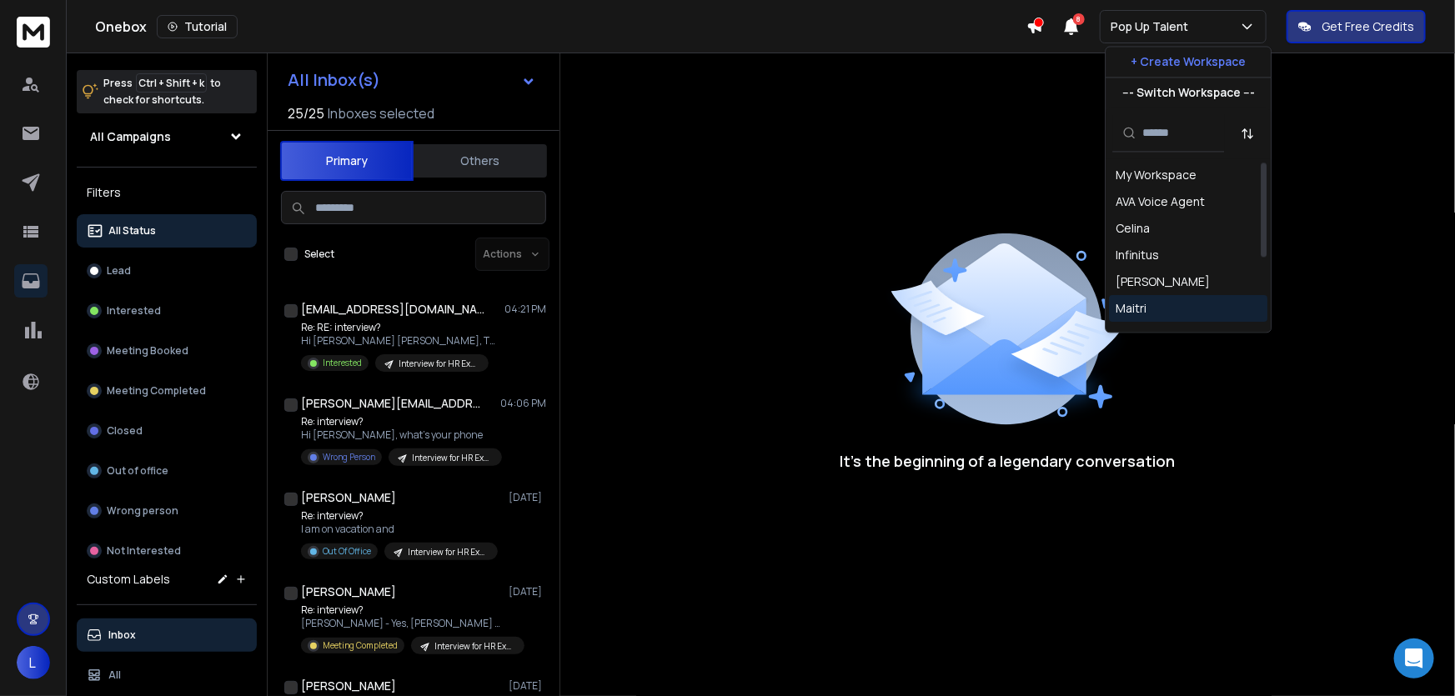
click at [1165, 314] on div "Maitri" at bounding box center [1188, 308] width 158 height 27
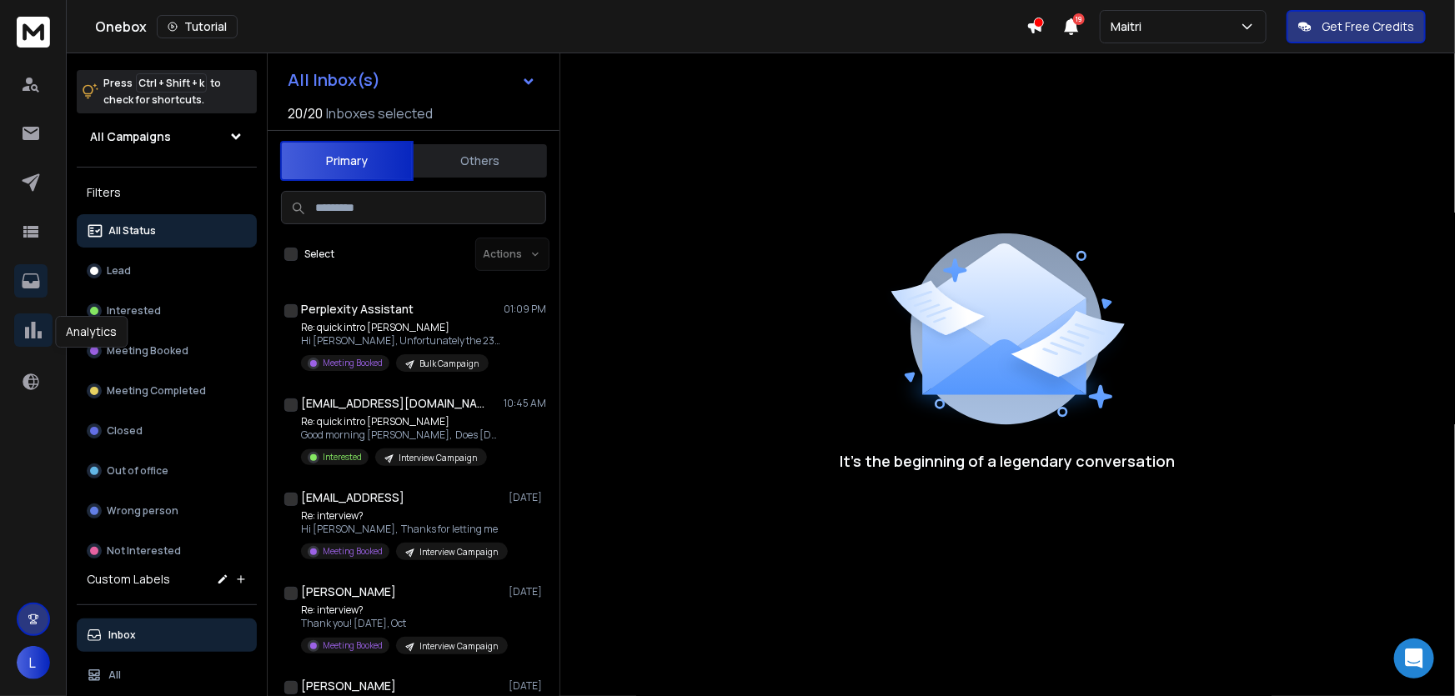
click at [21, 328] on icon at bounding box center [33, 330] width 25 height 25
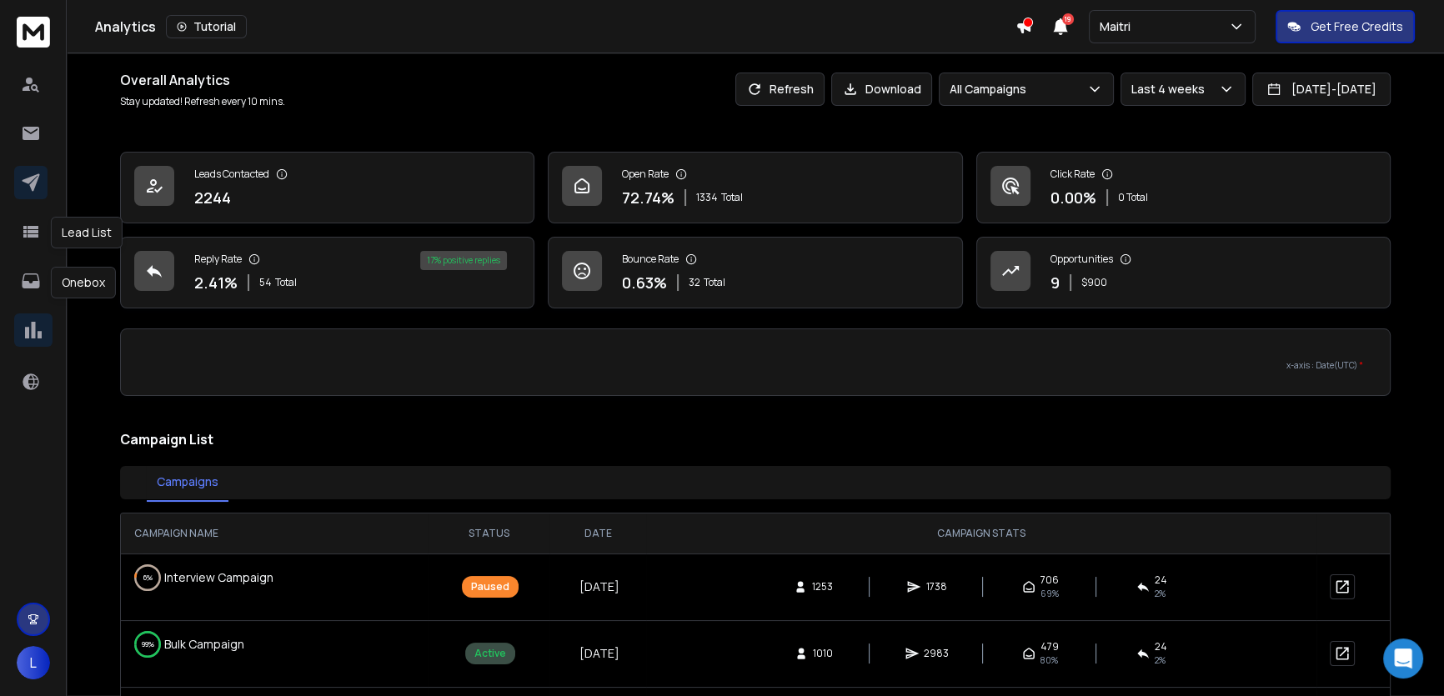
click at [25, 197] on link at bounding box center [30, 182] width 33 height 33
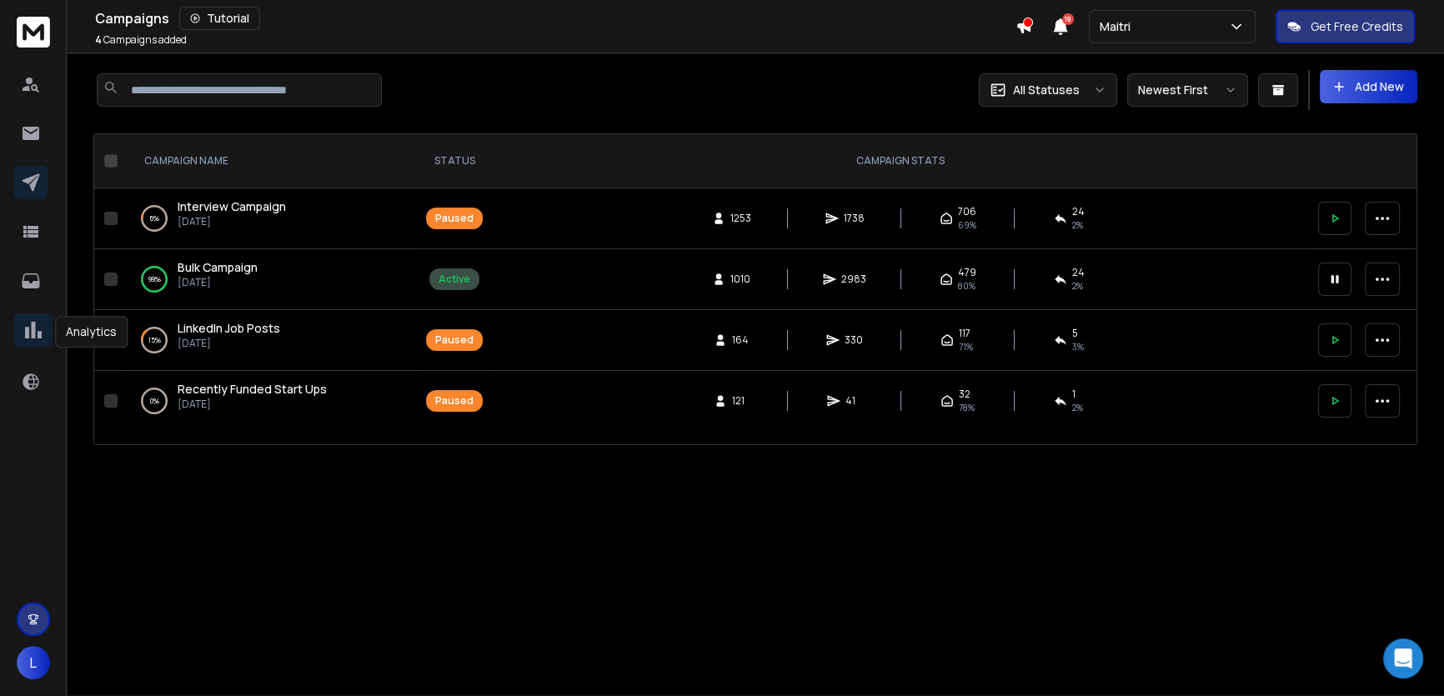
click at [38, 335] on icon at bounding box center [33, 330] width 17 height 17
